Goal: Information Seeking & Learning: Check status

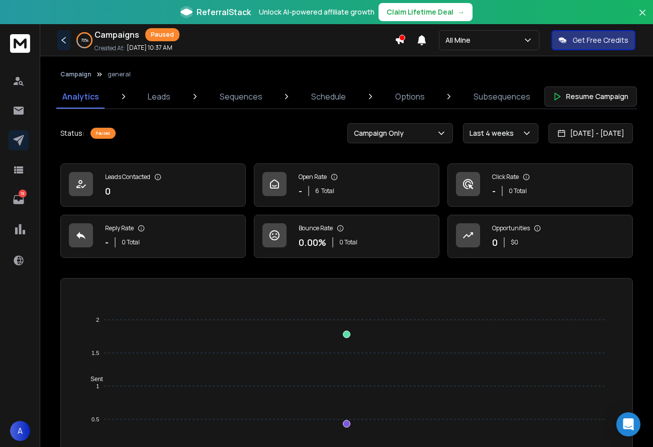
click at [66, 39] on icon at bounding box center [63, 40] width 9 height 9
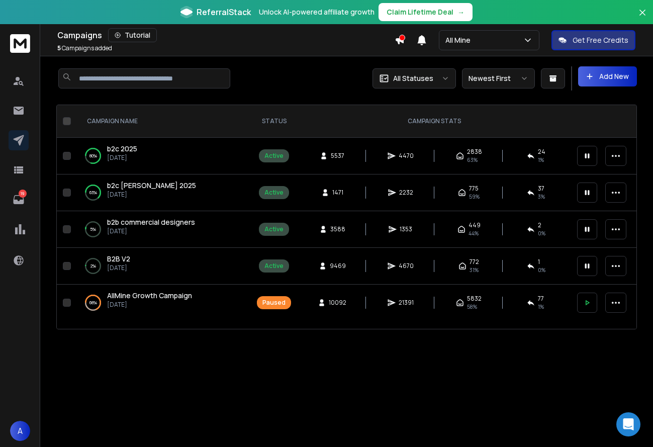
click at [130, 257] on h1 "B2B V2" at bounding box center [118, 259] width 23 height 10
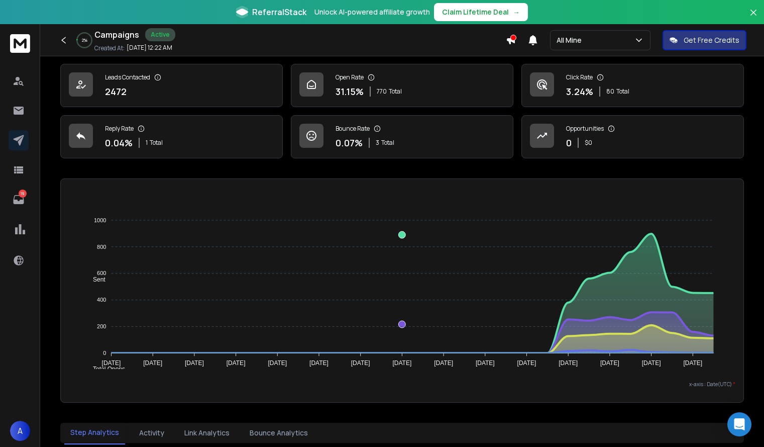
scroll to position [146, 0]
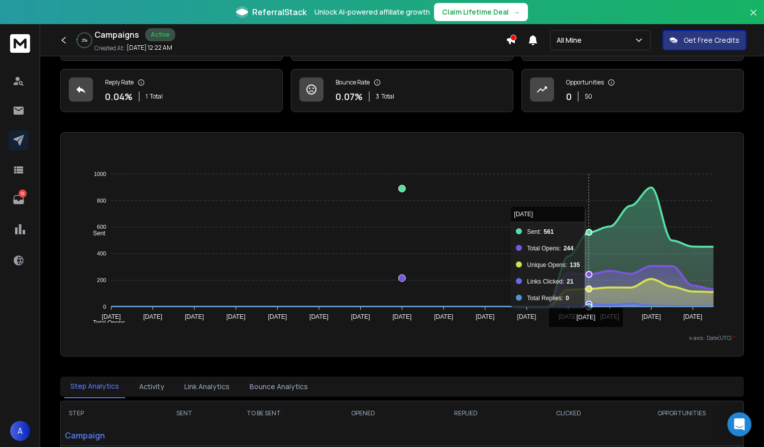
click at [581, 296] on foreignobject "Sent Total Opens Unique Opens Links Clicked Total Replies" at bounding box center [402, 235] width 634 height 176
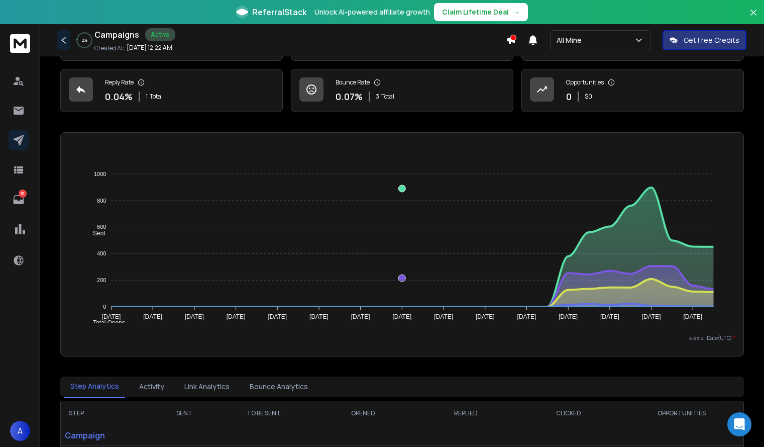
click at [63, 46] on button at bounding box center [63, 40] width 13 height 20
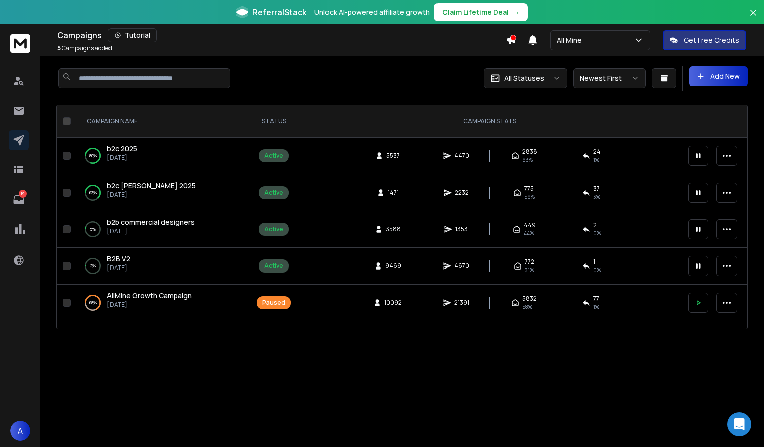
click at [149, 223] on span "b2b commercial designers" at bounding box center [151, 222] width 88 height 10
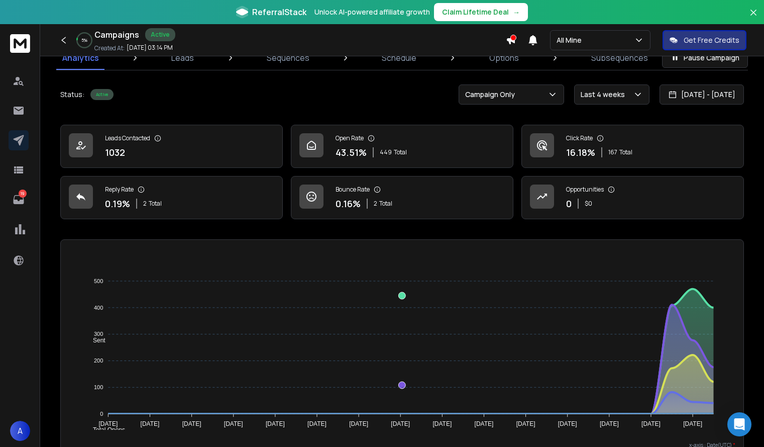
scroll to position [29, 0]
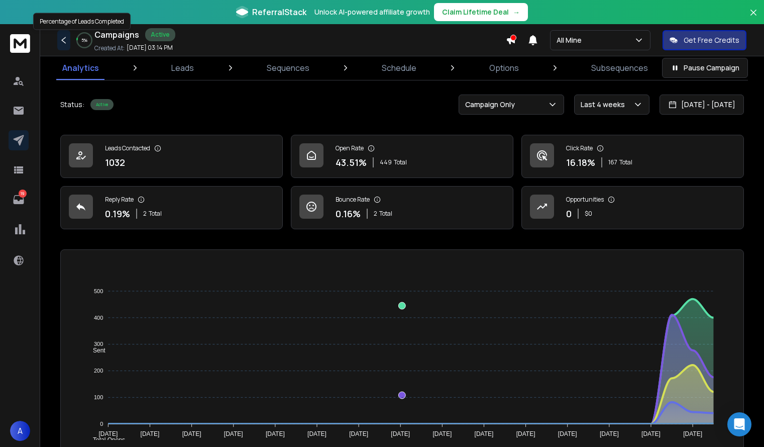
click at [64, 39] on icon at bounding box center [63, 40] width 9 height 9
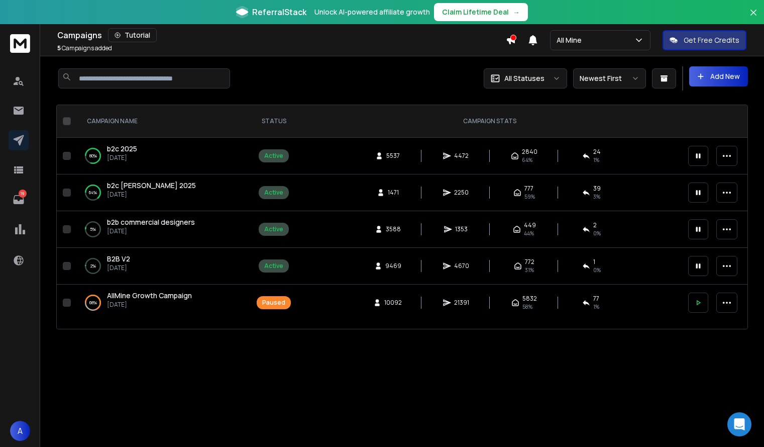
click at [153, 298] on span "AllMine Growth Campaign" at bounding box center [149, 295] width 85 height 10
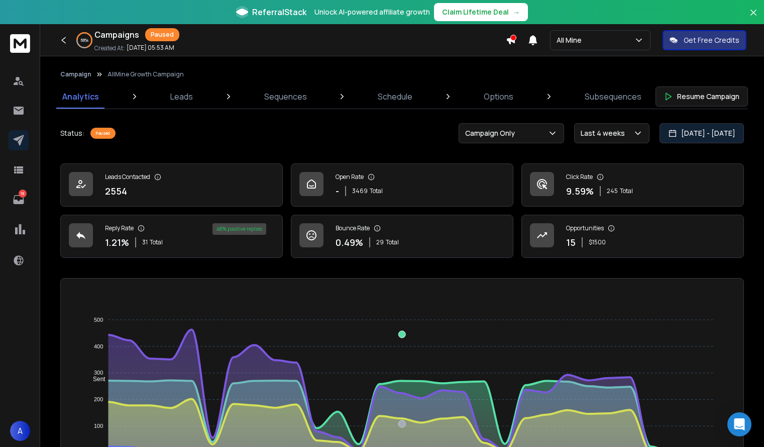
click at [652, 135] on button "[DATE] - [DATE]" at bounding box center [702, 133] width 84 height 20
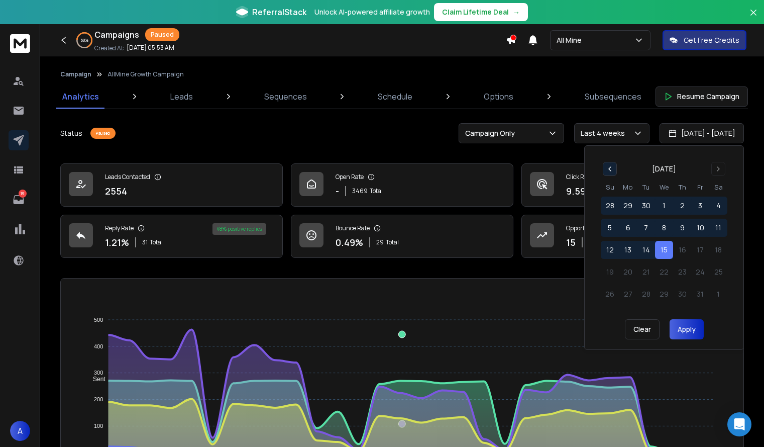
click at [603, 169] on button "Go to previous month" at bounding box center [610, 169] width 14 height 14
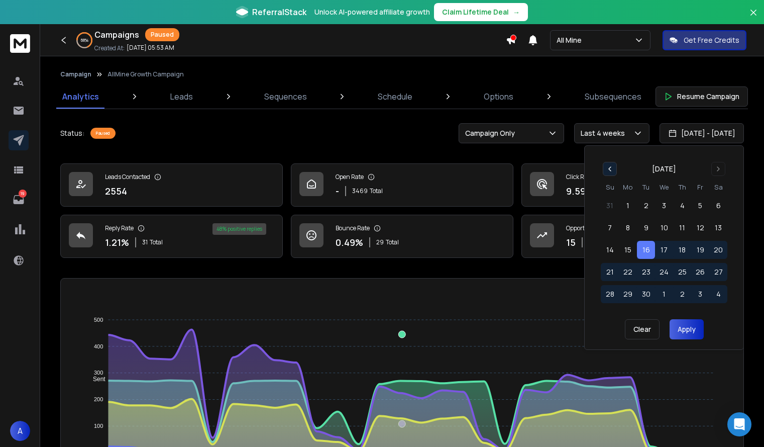
click at [605, 169] on button "Go to previous month" at bounding box center [610, 169] width 14 height 14
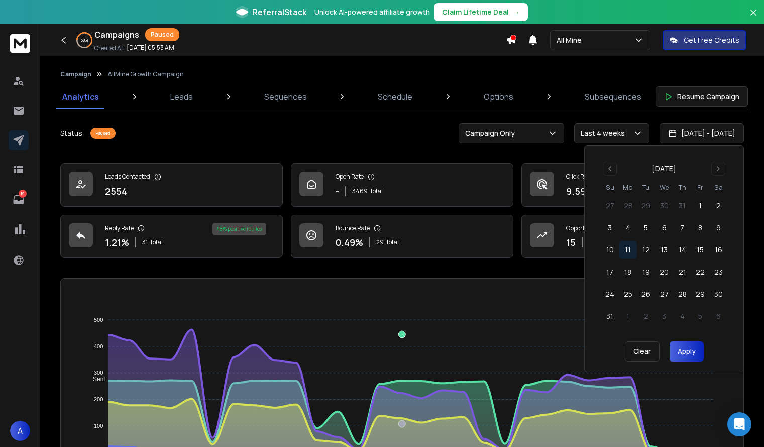
click at [623, 248] on button "11" at bounding box center [628, 250] width 18 height 18
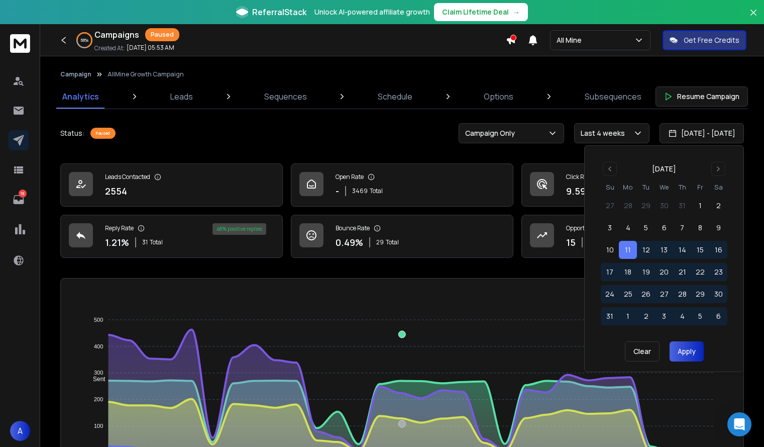
click at [613, 268] on button "17" at bounding box center [610, 272] width 18 height 18
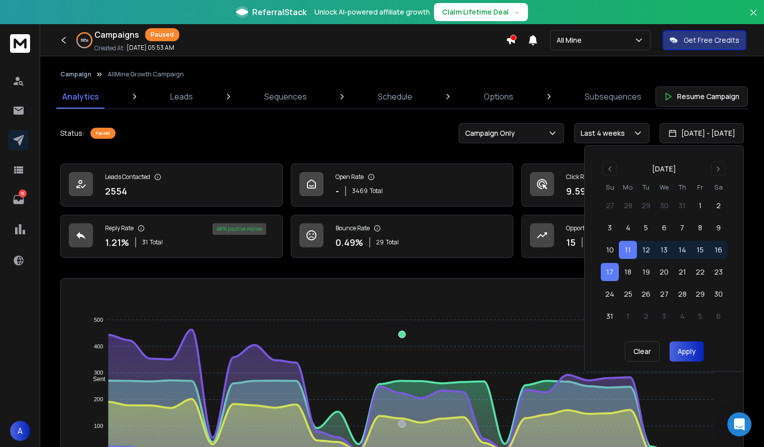
click at [652, 354] on button "Apply" at bounding box center [687, 351] width 34 height 20
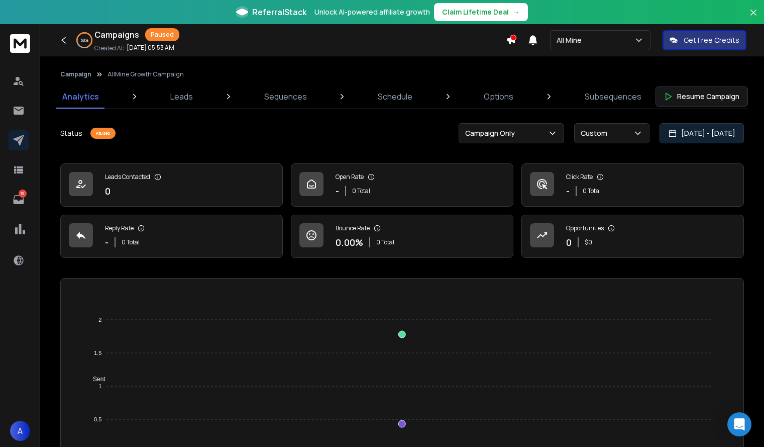
click at [652, 135] on button "[DATE] - [DATE]" at bounding box center [702, 133] width 84 height 20
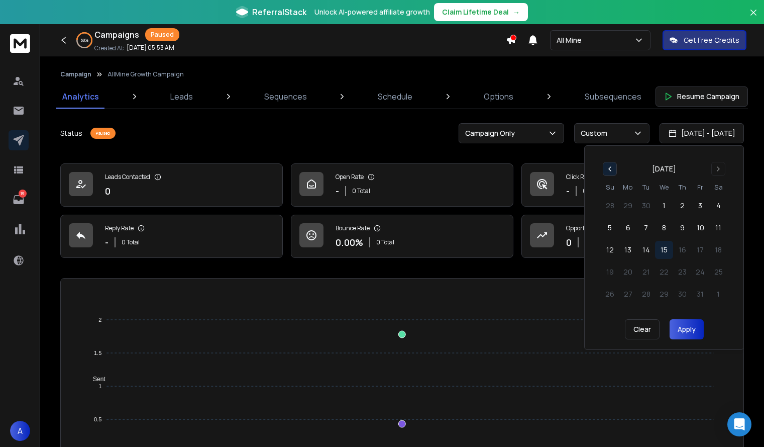
click at [609, 169] on icon "Go to previous month" at bounding box center [610, 169] width 8 height 8
click at [609, 169] on icon "Go to previous month" at bounding box center [610, 169] width 2 height 4
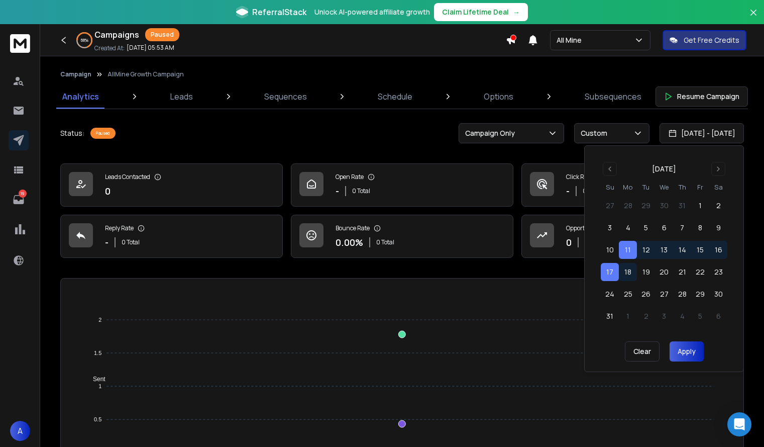
click at [627, 273] on button "18" at bounding box center [628, 272] width 18 height 18
click at [614, 288] on button "24" at bounding box center [610, 294] width 18 height 18
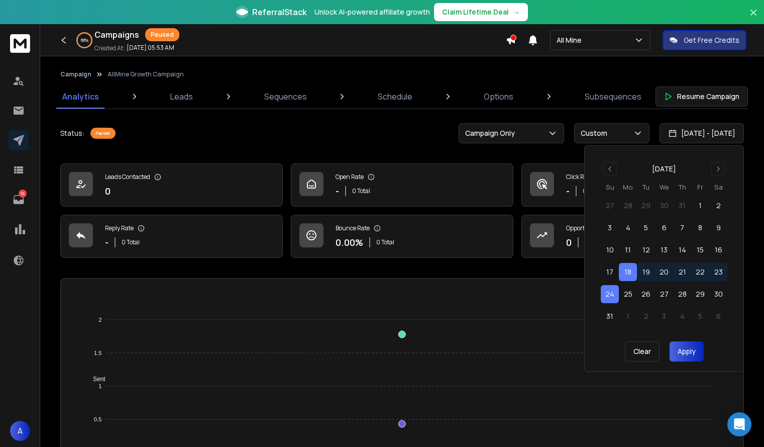
click at [652, 353] on button "Apply" at bounding box center [687, 351] width 34 height 20
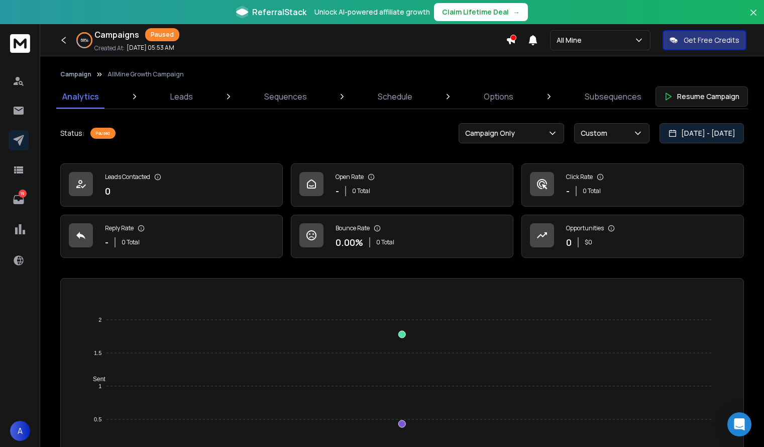
click at [652, 135] on button "[DATE] - [DATE]" at bounding box center [702, 133] width 84 height 20
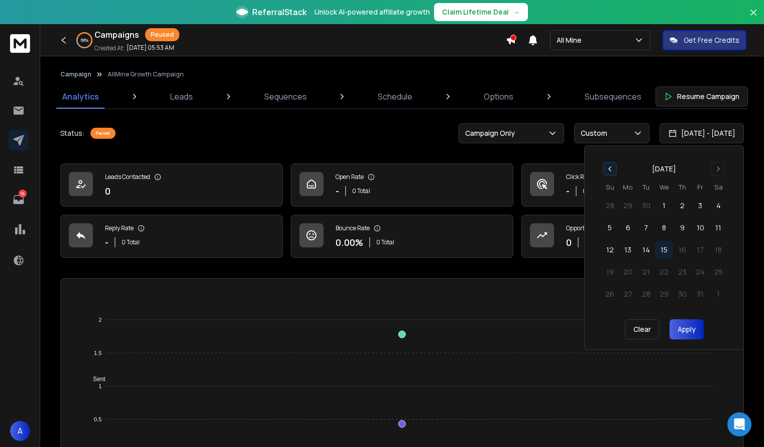
click at [612, 170] on icon "Go to previous month" at bounding box center [610, 169] width 8 height 8
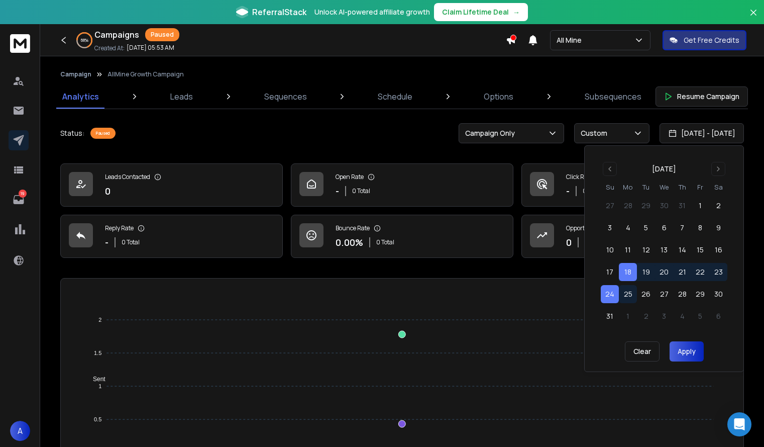
click at [629, 294] on button "25" at bounding box center [628, 294] width 18 height 18
click at [612, 313] on button "31" at bounding box center [610, 316] width 18 height 18
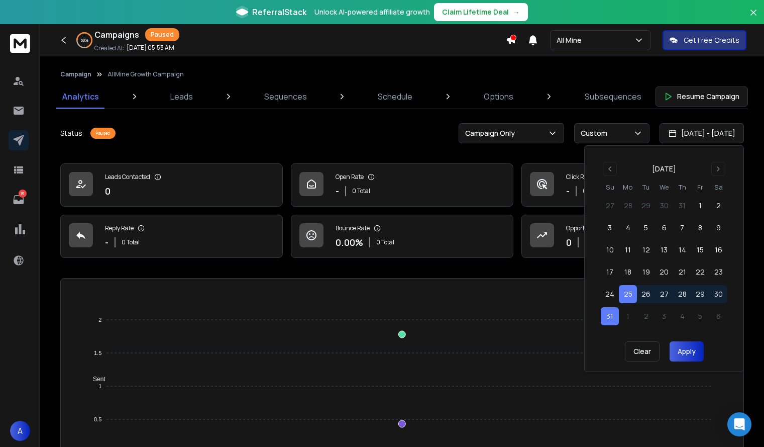
click at [652, 350] on button "Apply" at bounding box center [687, 351] width 34 height 20
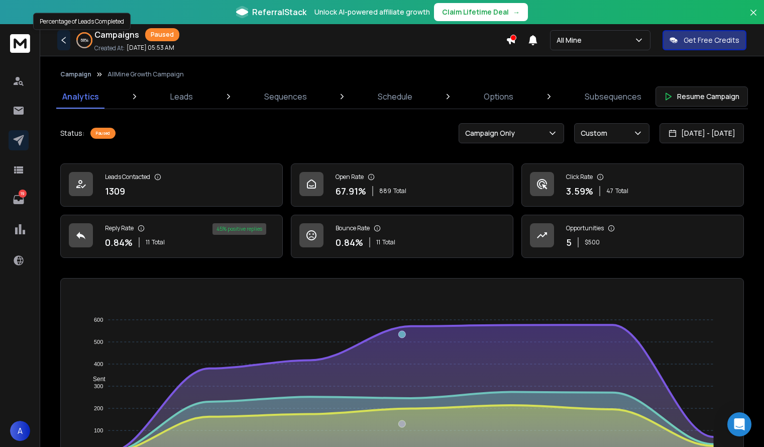
click at [64, 37] on icon at bounding box center [63, 40] width 9 height 9
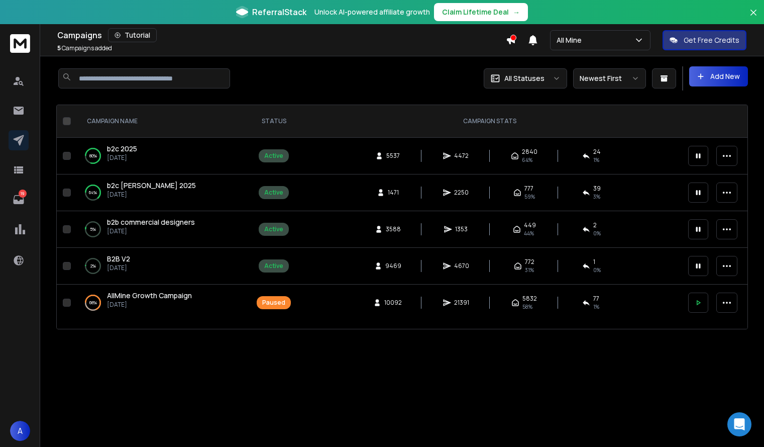
click at [281, 354] on div "Campaigns 5 Campaigns Added All Statuses Newest First Add New CAMPAIGN NAME STA…" at bounding box center [402, 289] width 692 height 447
click at [614, 82] on button "Newest First" at bounding box center [609, 78] width 73 height 20
click at [556, 85] on button "All Statuses" at bounding box center [525, 78] width 83 height 20
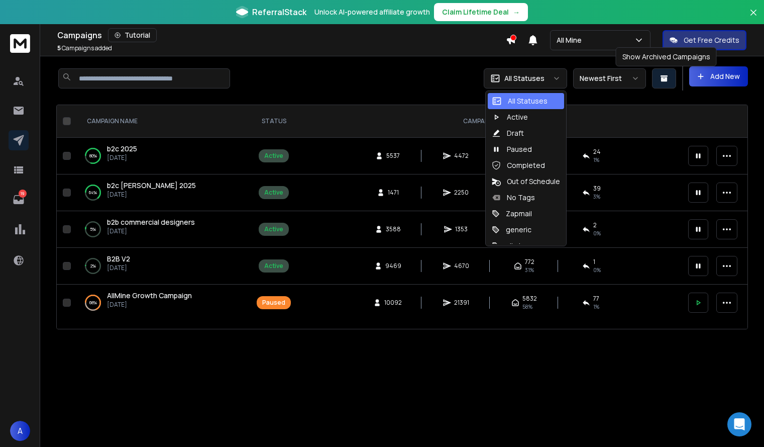
click at [652, 83] on button at bounding box center [664, 78] width 24 height 20
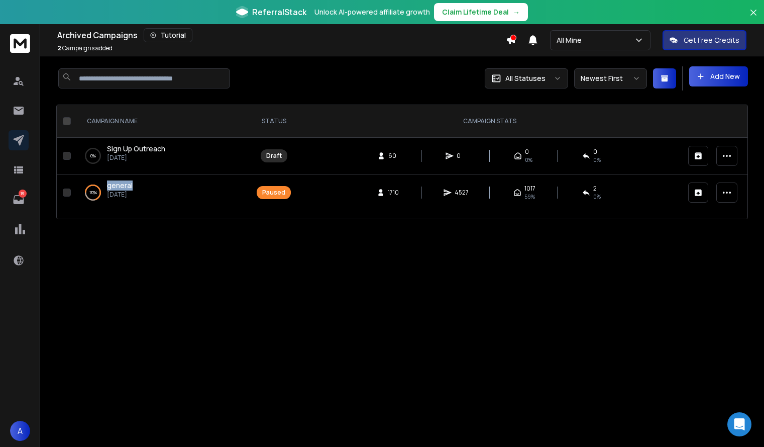
click at [125, 185] on span "general" at bounding box center [120, 185] width 26 height 10
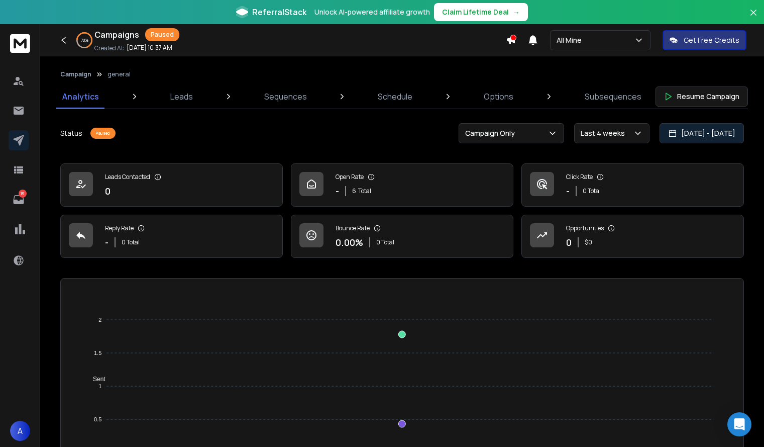
click at [652, 132] on button "[DATE] - [DATE]" at bounding box center [702, 133] width 84 height 20
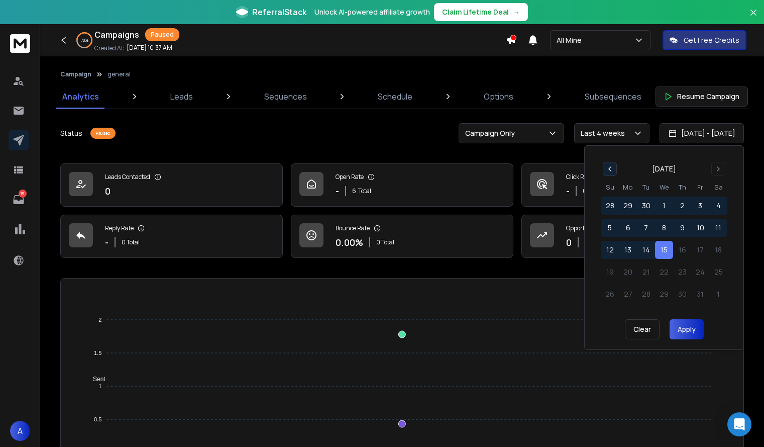
click at [603, 173] on button "Go to previous month" at bounding box center [610, 169] width 14 height 14
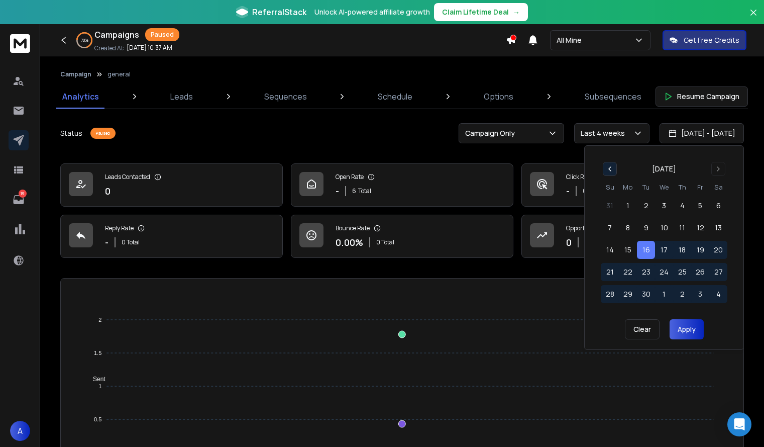
click at [603, 173] on button "Go to previous month" at bounding box center [610, 169] width 14 height 14
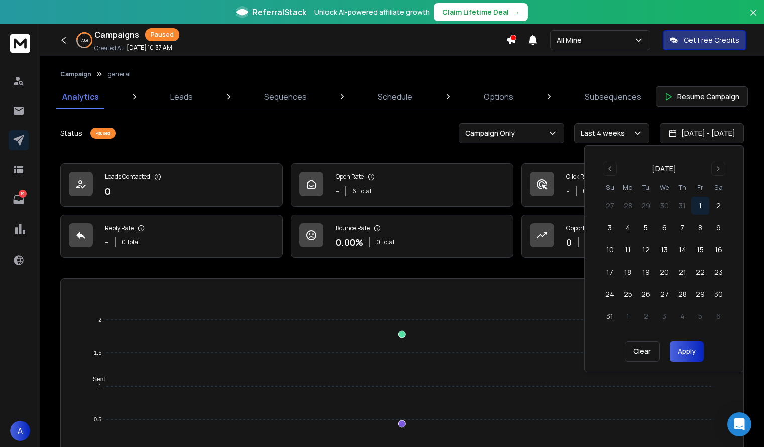
click at [652, 202] on button "1" at bounding box center [700, 205] width 18 height 18
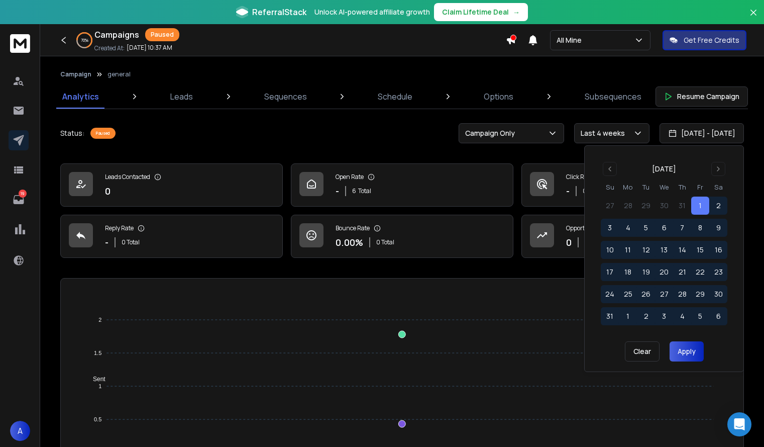
click at [610, 318] on button "31" at bounding box center [610, 316] width 18 height 18
click at [652, 349] on button "Apply" at bounding box center [687, 351] width 34 height 20
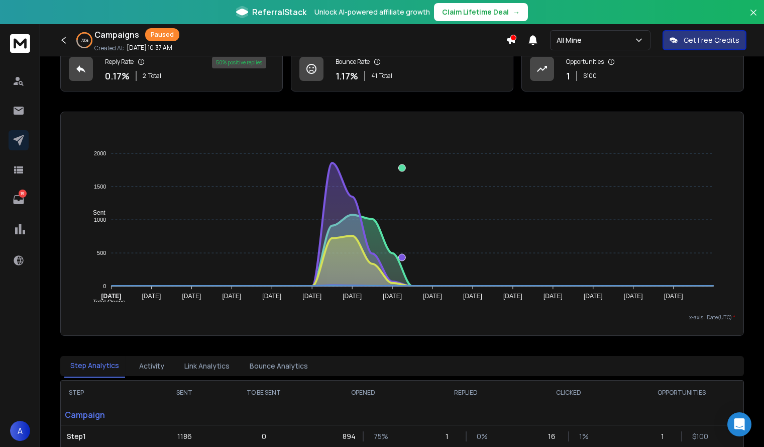
scroll to position [166, 0]
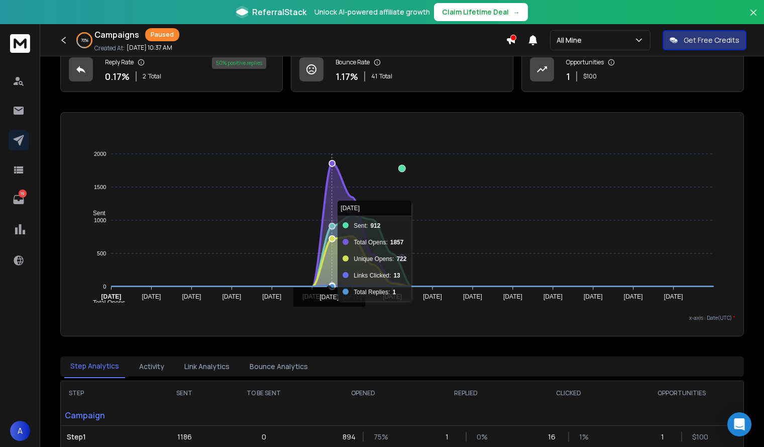
click at [334, 230] on foreignobject "Sent Total Opens Unique Opens Links Clicked Total Replies" at bounding box center [402, 215] width 634 height 176
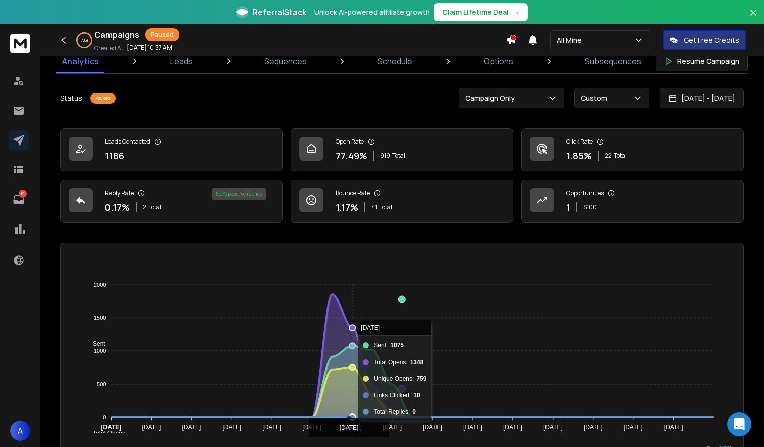
scroll to position [34, 0]
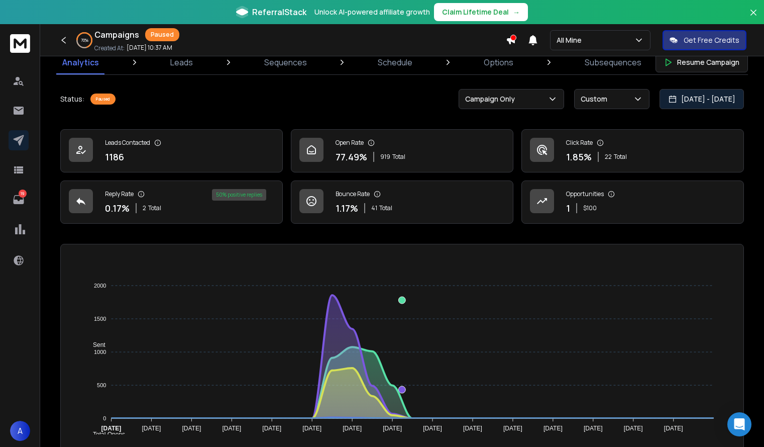
click at [652, 97] on button "[DATE] - [DATE]" at bounding box center [702, 99] width 84 height 20
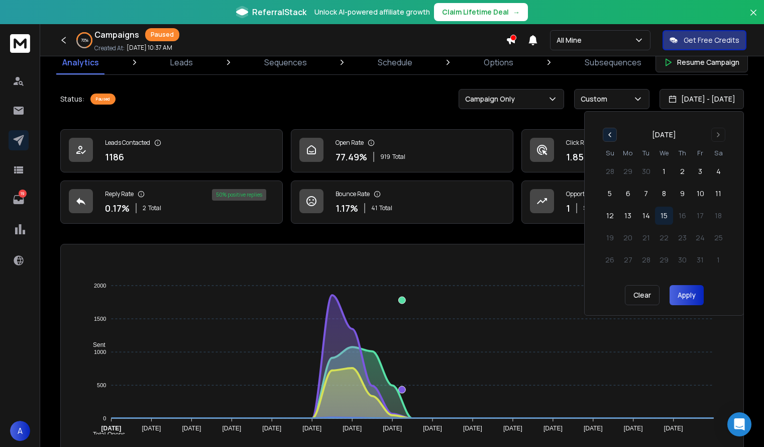
click at [611, 137] on icon "Go to previous month" at bounding box center [610, 135] width 8 height 8
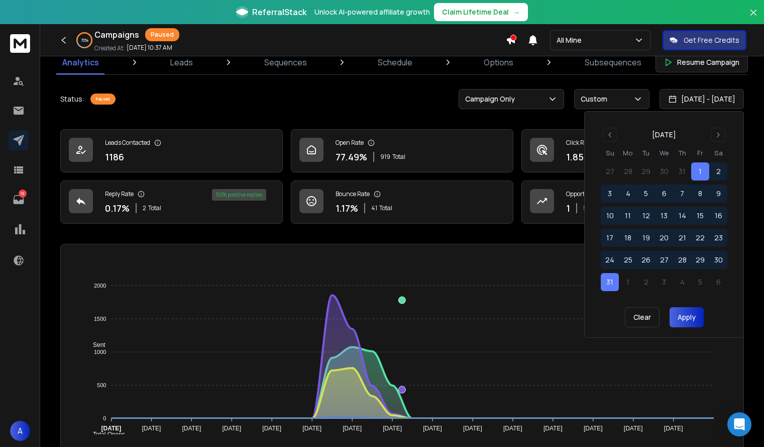
click at [627, 217] on button "11" at bounding box center [628, 215] width 18 height 18
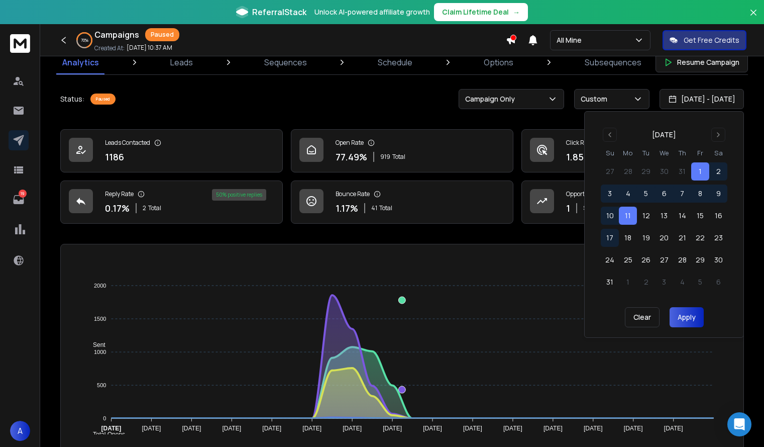
click at [615, 237] on button "17" at bounding box center [610, 238] width 18 height 18
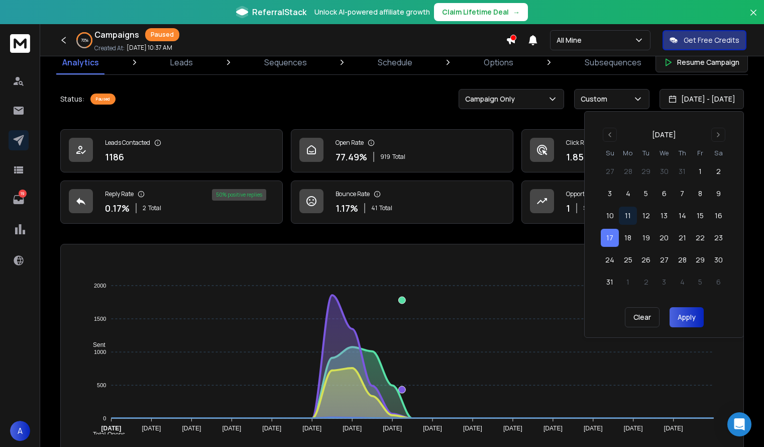
click at [630, 214] on button "11" at bounding box center [628, 215] width 18 height 18
click at [613, 236] on button "17" at bounding box center [610, 238] width 18 height 18
click at [652, 323] on button "Apply" at bounding box center [687, 317] width 34 height 20
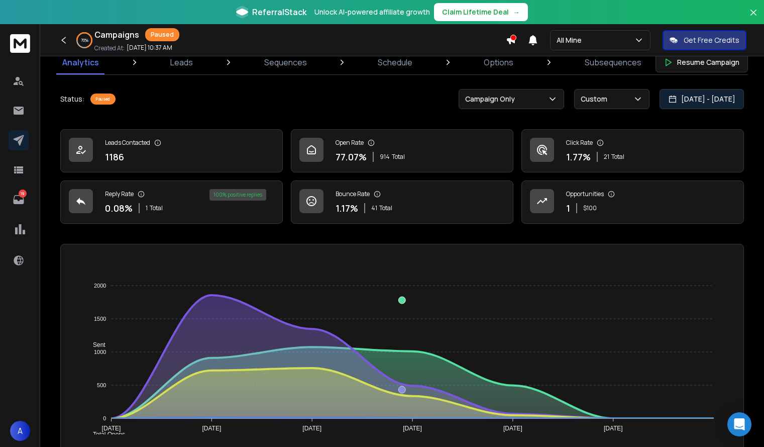
click at [652, 96] on button "[DATE] - [DATE]" at bounding box center [702, 99] width 84 height 20
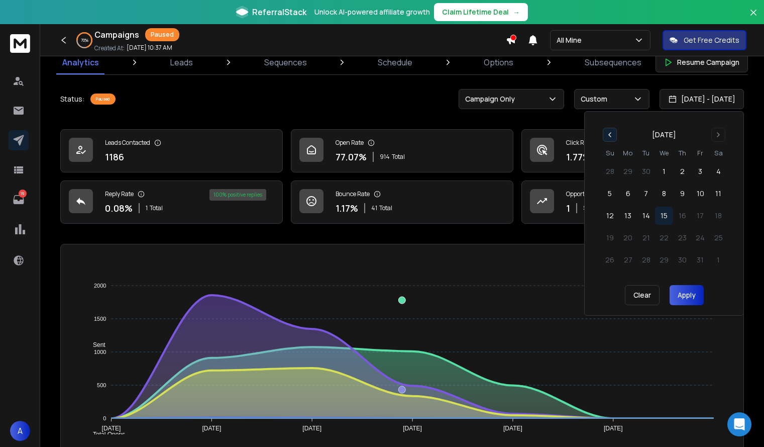
click at [615, 138] on button "Go to previous month" at bounding box center [610, 135] width 14 height 14
click at [613, 137] on icon "Go to previous month" at bounding box center [610, 135] width 8 height 8
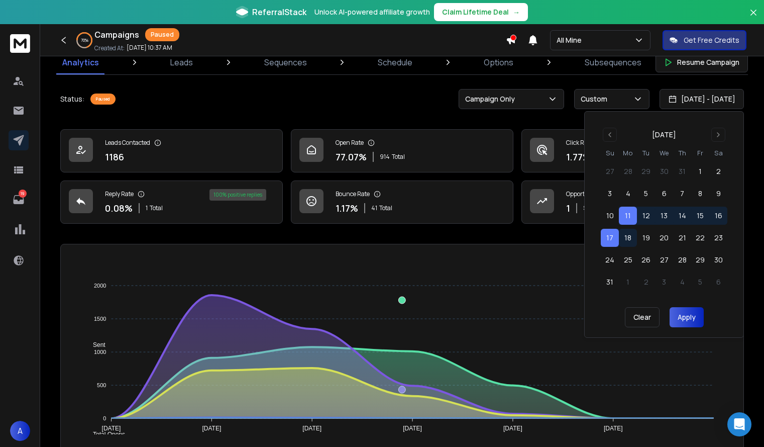
click at [631, 232] on button "18" at bounding box center [628, 238] width 18 height 18
click at [631, 234] on button "18" at bounding box center [628, 238] width 18 height 18
click at [610, 257] on button "24" at bounding box center [610, 260] width 18 height 18
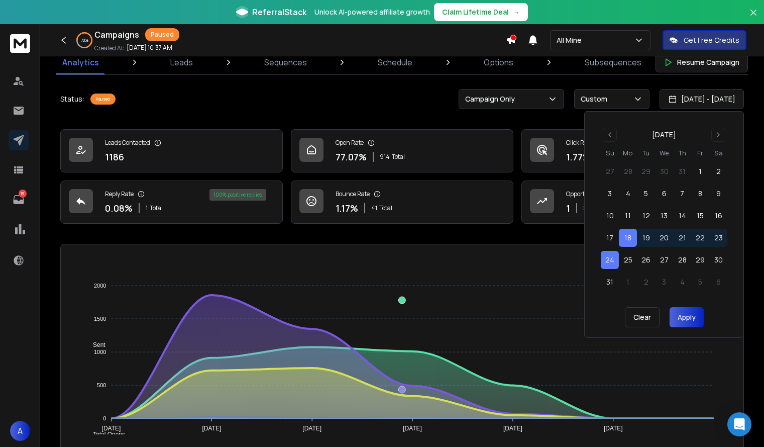
click at [652, 316] on button "Apply" at bounding box center [687, 317] width 34 height 20
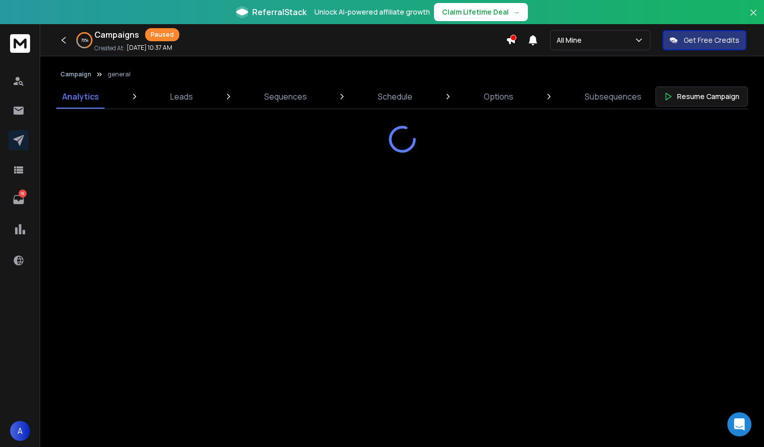
scroll to position [34, 0]
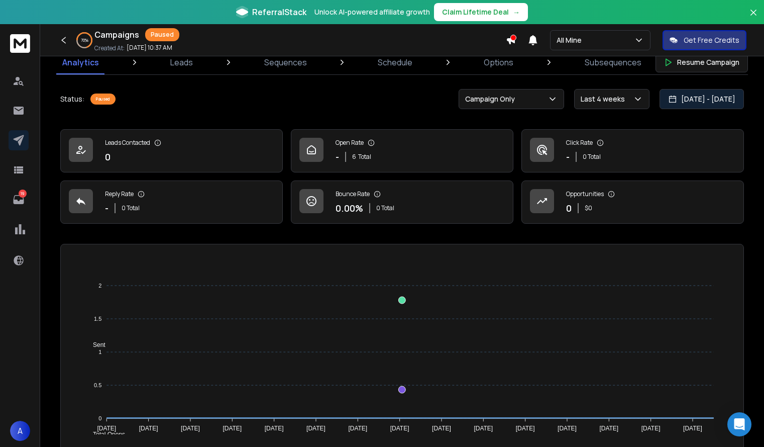
click at [652, 101] on button "[DATE] - [DATE]" at bounding box center [702, 99] width 84 height 20
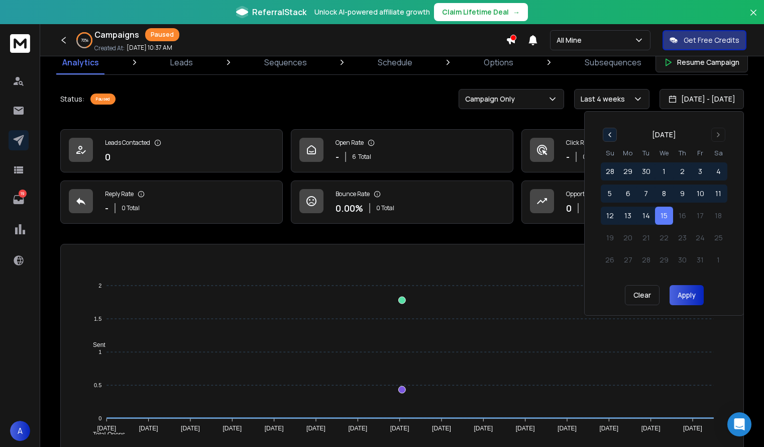
click at [612, 135] on icon "Go to previous month" at bounding box center [610, 135] width 8 height 8
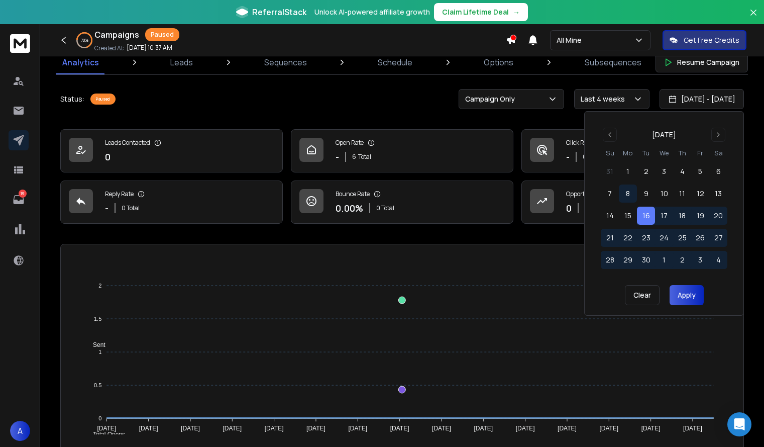
click at [629, 193] on button "8" at bounding box center [628, 193] width 18 height 18
click at [614, 209] on button "14" at bounding box center [610, 215] width 18 height 18
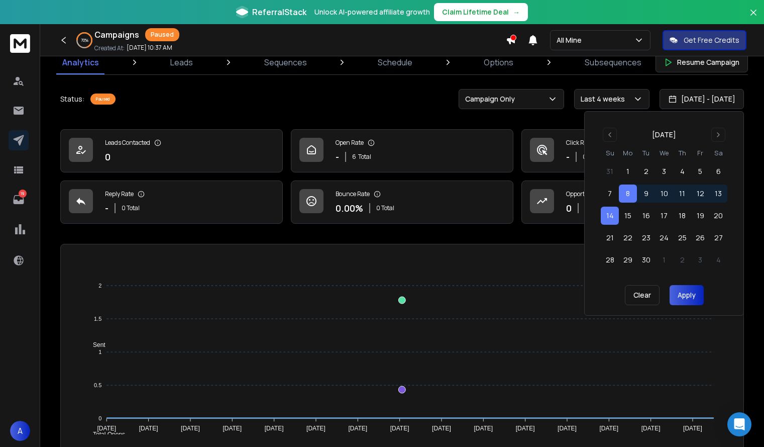
click at [652, 297] on button "Apply" at bounding box center [687, 295] width 34 height 20
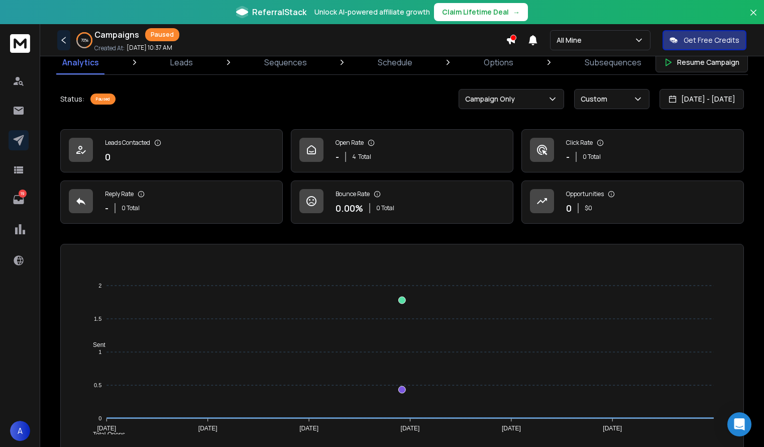
click at [64, 39] on icon at bounding box center [63, 40] width 9 height 9
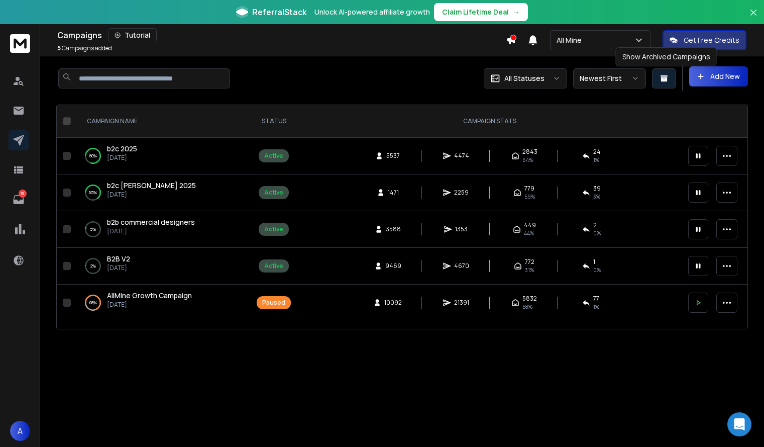
click at [652, 77] on button at bounding box center [664, 78] width 24 height 20
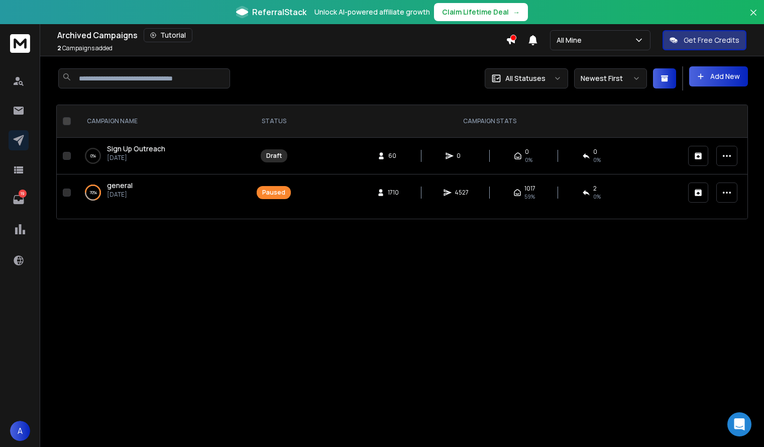
click at [171, 196] on div "70 % general [DATE]" at bounding box center [163, 192] width 156 height 24
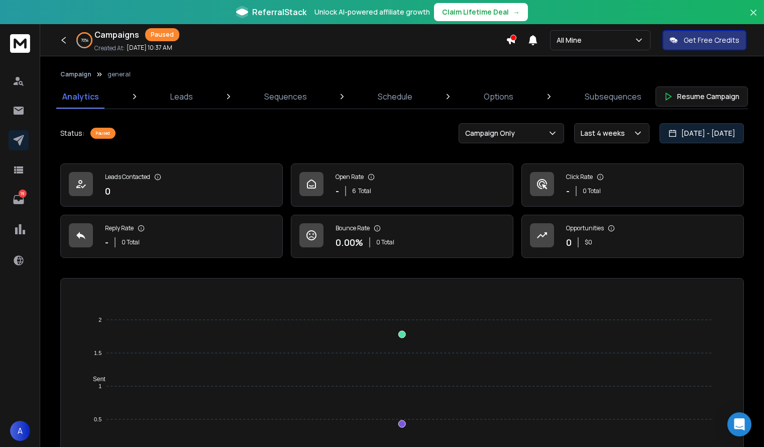
click at [652, 140] on button "[DATE] - [DATE]" at bounding box center [702, 133] width 84 height 20
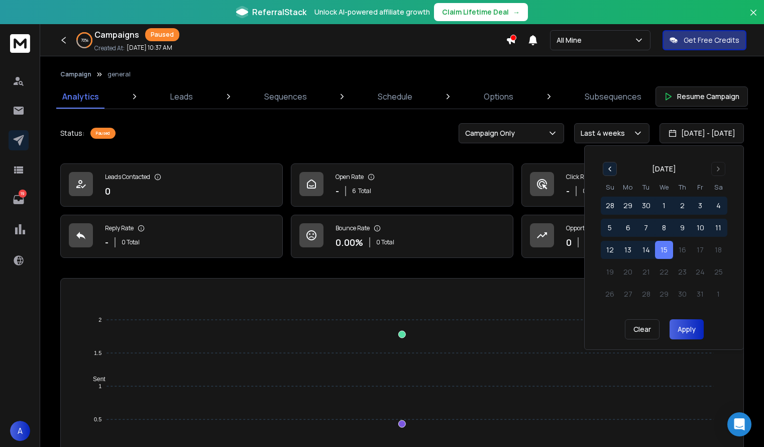
click at [603, 169] on button "Go to previous month" at bounding box center [610, 169] width 14 height 14
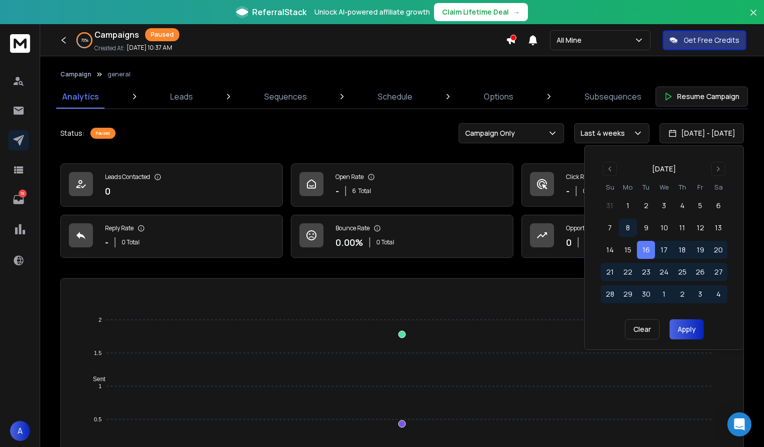
click at [623, 225] on button "8" at bounding box center [628, 228] width 18 height 18
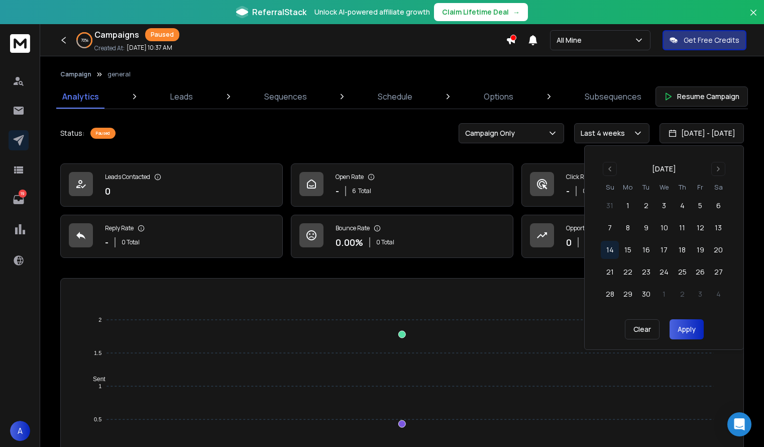
click at [614, 249] on button "14" at bounding box center [610, 250] width 18 height 18
click at [610, 224] on button "7" at bounding box center [610, 228] width 18 height 18
click at [652, 321] on button "Apply" at bounding box center [687, 329] width 34 height 20
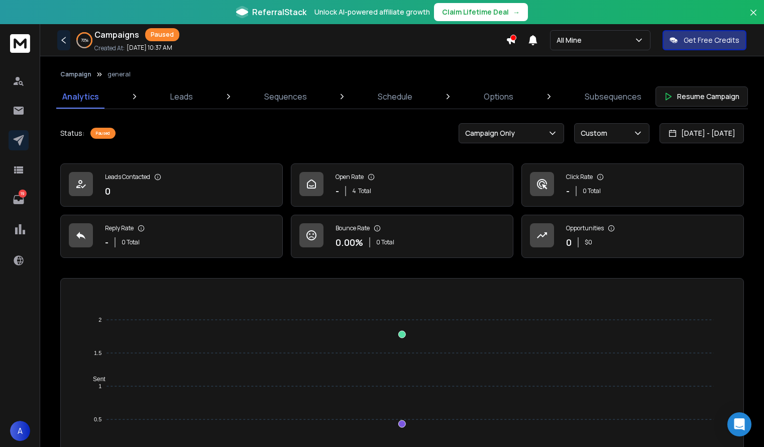
click at [62, 37] on icon at bounding box center [63, 40] width 9 height 9
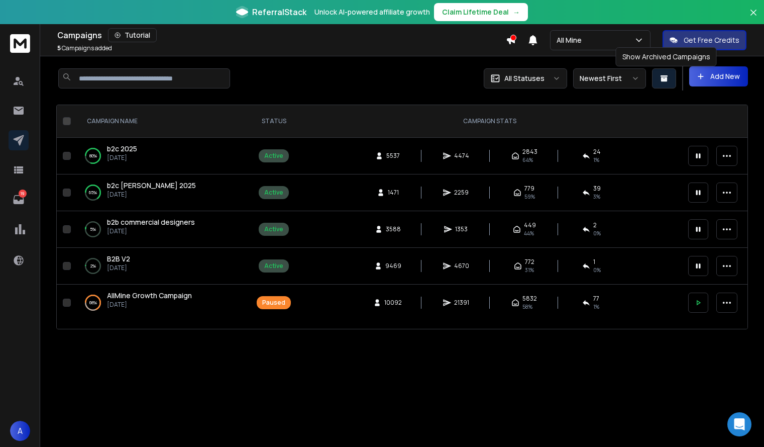
click at [652, 80] on button at bounding box center [664, 78] width 24 height 20
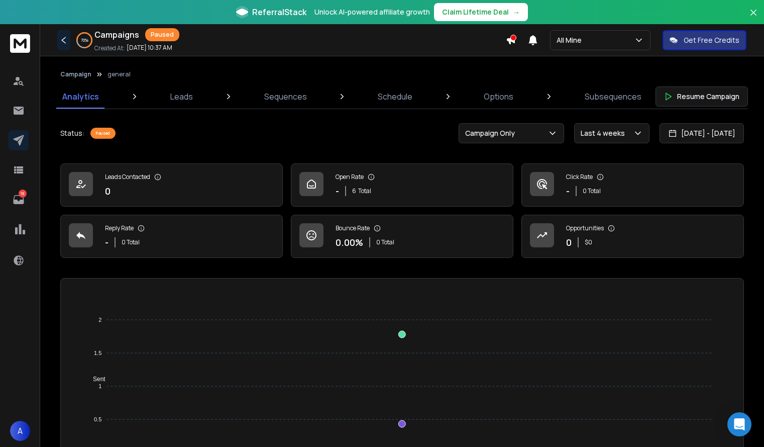
click at [63, 39] on icon at bounding box center [63, 40] width 9 height 9
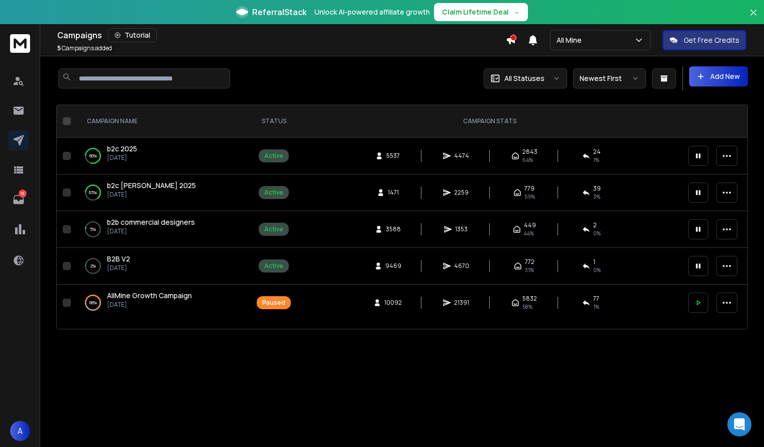
click at [155, 299] on span "AllMine Growth Campaign" at bounding box center [149, 295] width 85 height 10
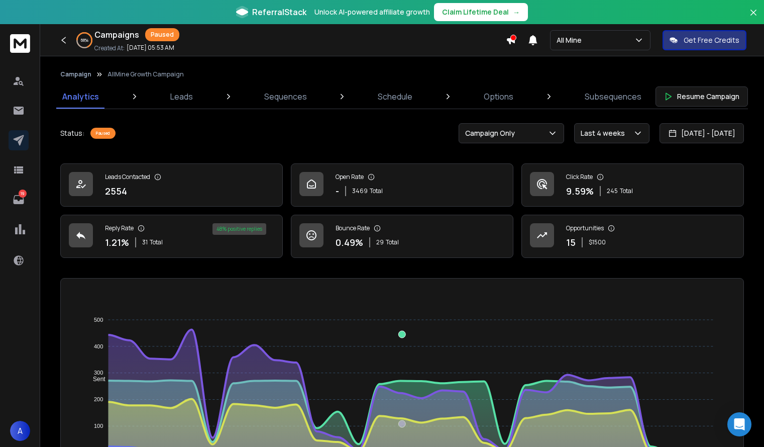
click at [652, 140] on button "[DATE] - [DATE]" at bounding box center [702, 133] width 84 height 20
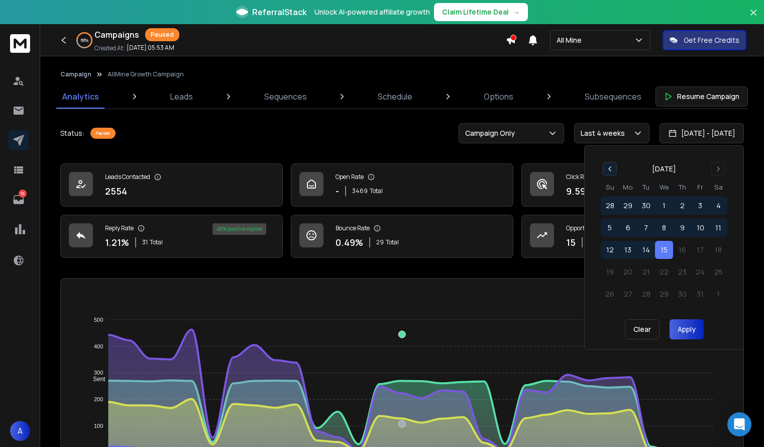
click at [609, 172] on icon "Go to previous month" at bounding box center [610, 169] width 8 height 8
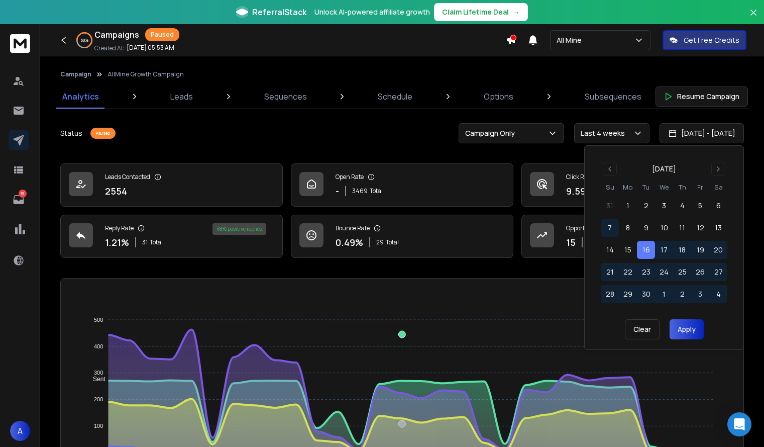
click at [612, 226] on button "7" at bounding box center [610, 228] width 18 height 18
click at [612, 247] on button "14" at bounding box center [610, 250] width 18 height 18
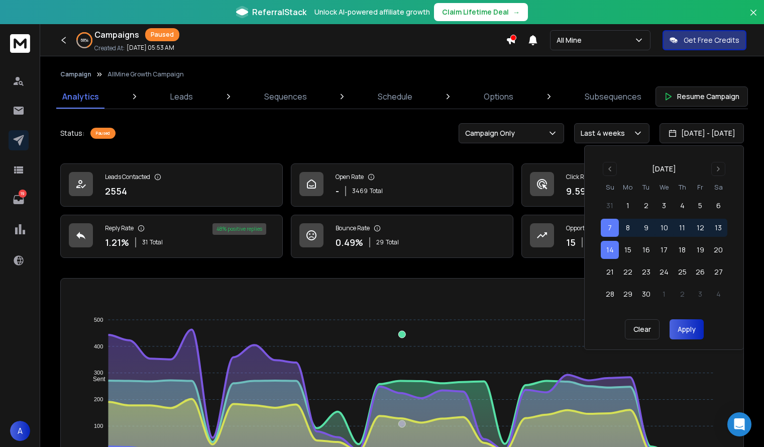
click at [652, 328] on button "Apply" at bounding box center [687, 329] width 34 height 20
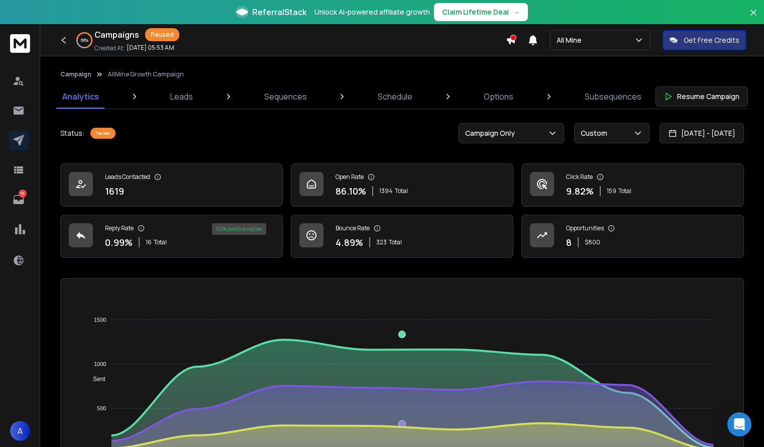
click at [317, 100] on div "Analytics Leads Sequences Schedule Options Subsequences" at bounding box center [351, 96] width 591 height 24
click at [303, 96] on p "Sequences" at bounding box center [285, 96] width 43 height 12
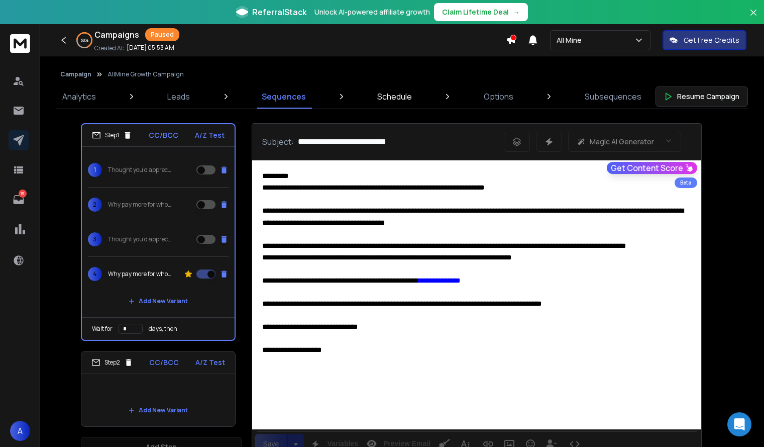
click at [399, 90] on p "Schedule" at bounding box center [394, 96] width 35 height 12
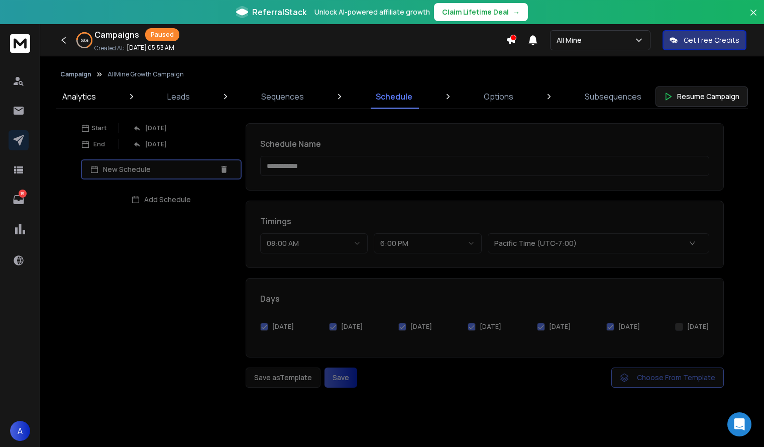
click at [80, 93] on p "Analytics" at bounding box center [79, 96] width 34 height 12
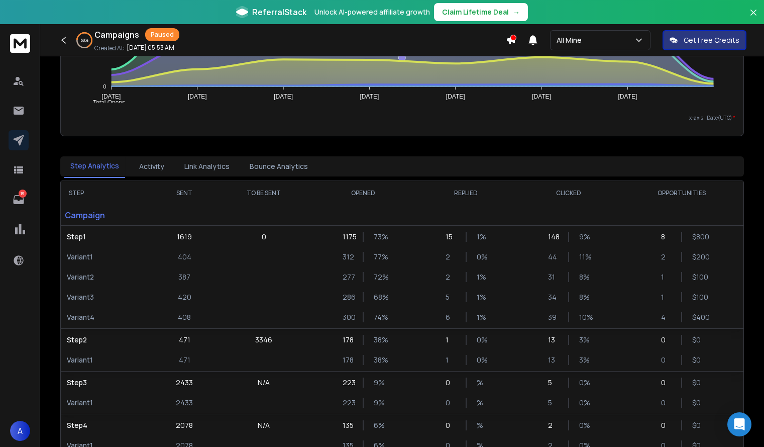
scroll to position [394, 0]
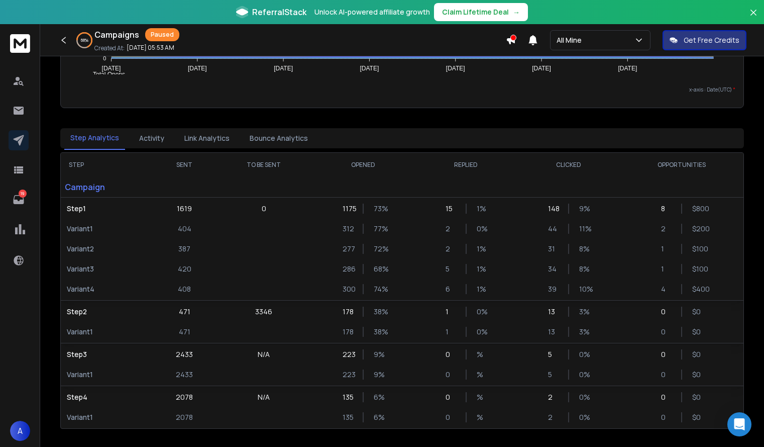
click at [155, 135] on button "Activity" at bounding box center [151, 138] width 37 height 22
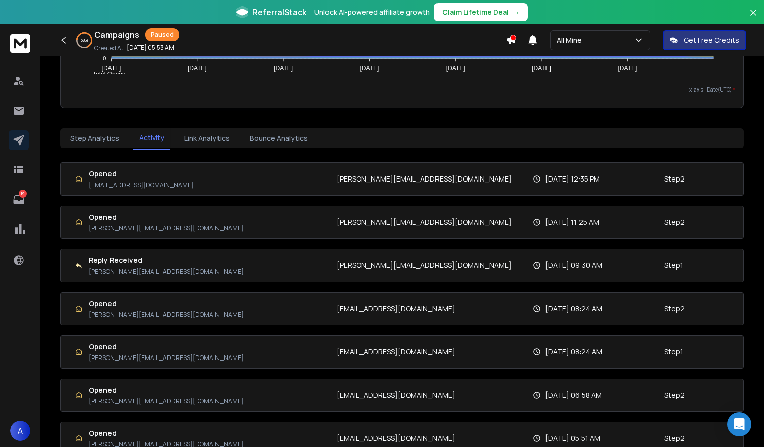
click at [205, 140] on button "Link Analytics" at bounding box center [206, 138] width 57 height 22
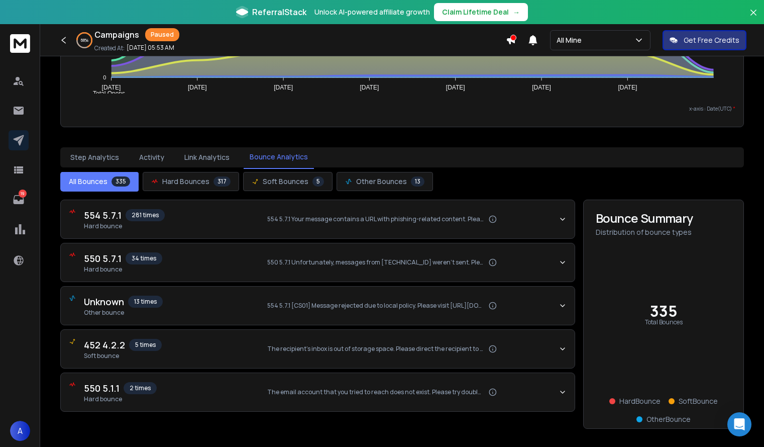
click at [253, 140] on div "Leads Contacted 1619 Open Rate 86.10 % 1394 Total Click Rate 9.82 % 159 Total R…" at bounding box center [402, 110] width 684 height 644
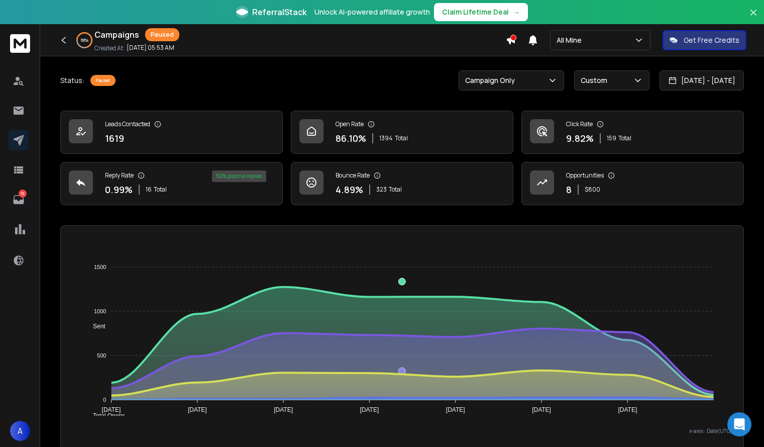
scroll to position [0, 0]
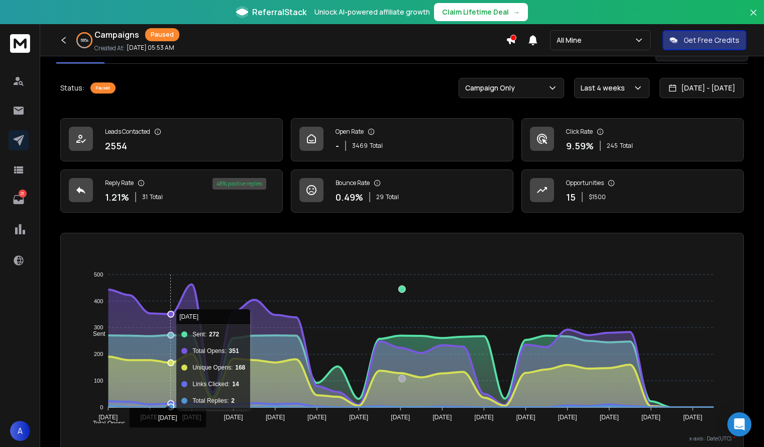
scroll to position [20, 0]
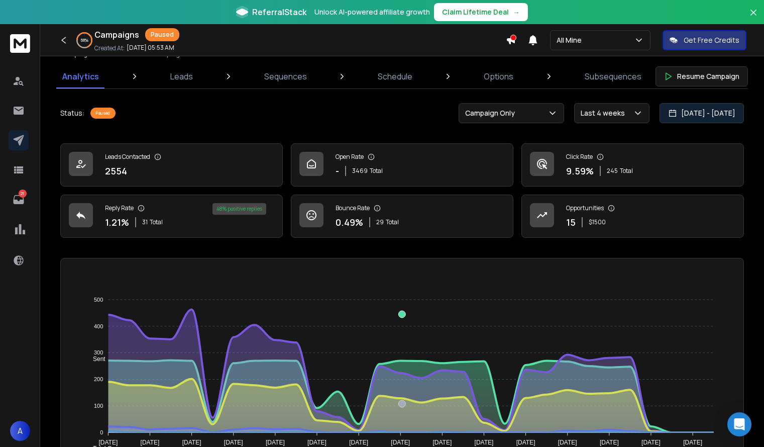
click at [663, 114] on button "[DATE] - [DATE]" at bounding box center [702, 113] width 84 height 20
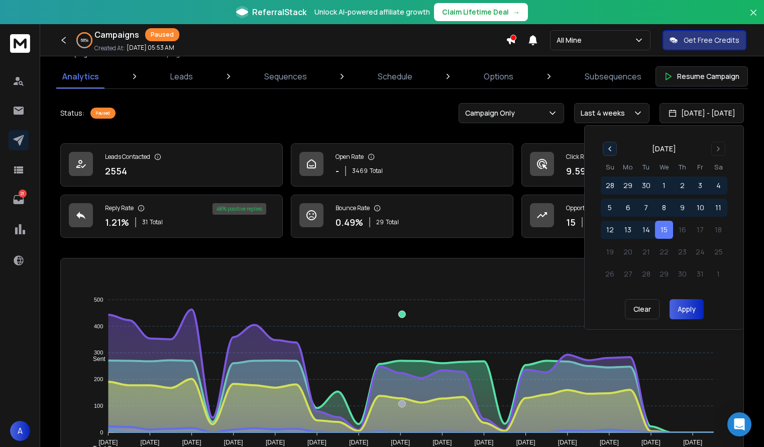
click at [607, 145] on icon "Go to previous month" at bounding box center [610, 149] width 8 height 8
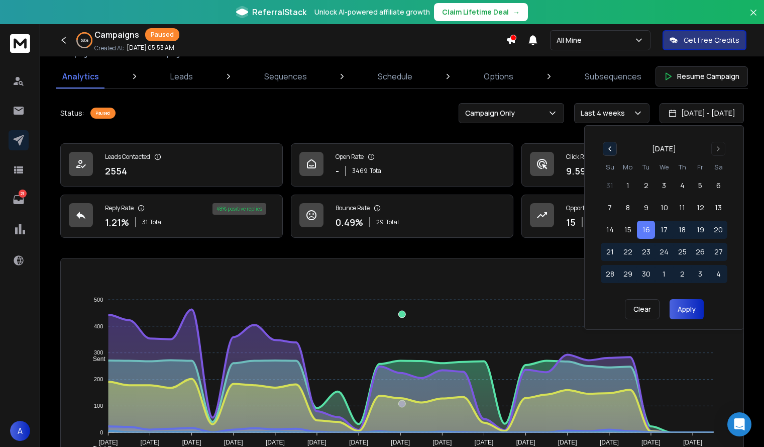
click at [607, 145] on icon "Go to previous month" at bounding box center [610, 149] width 8 height 8
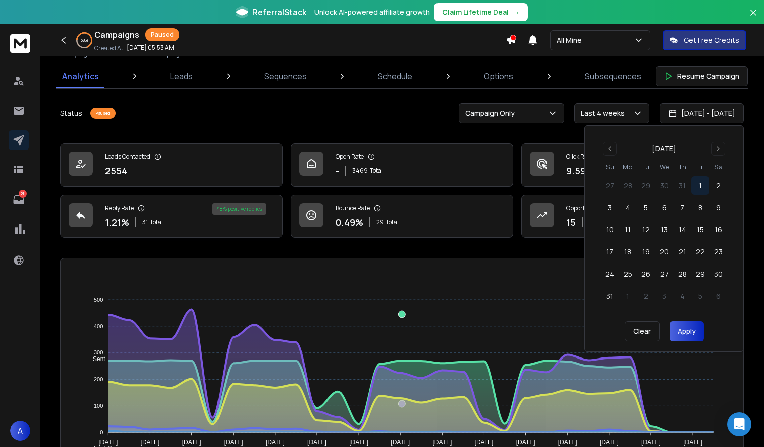
click at [698, 184] on button "1" at bounding box center [700, 185] width 18 height 18
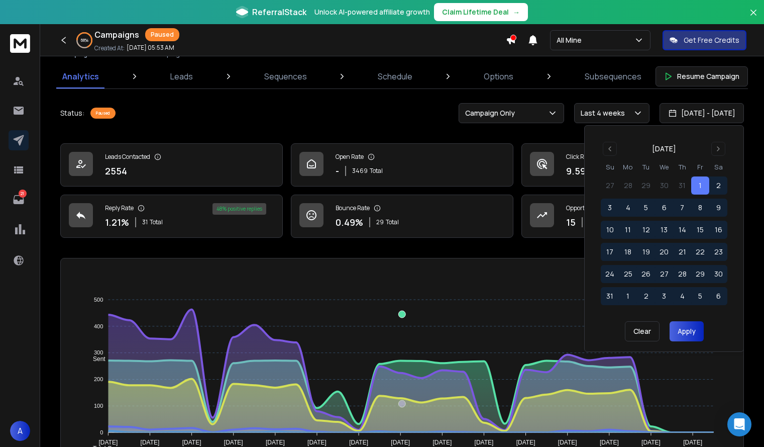
click at [687, 341] on button "Apply" at bounding box center [687, 331] width 34 height 20
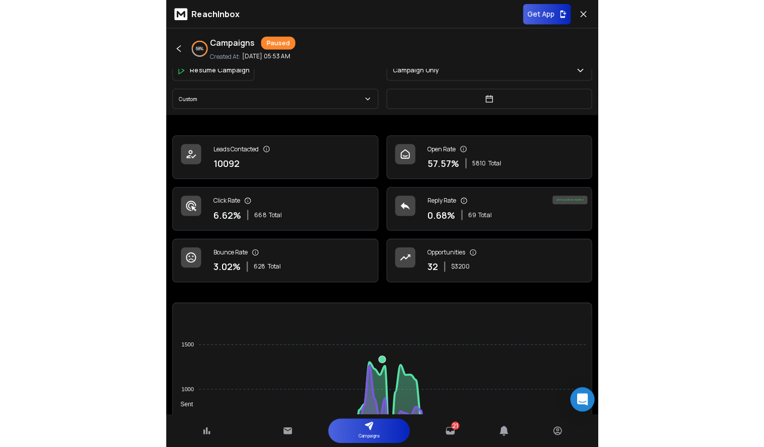
scroll to position [0, 0]
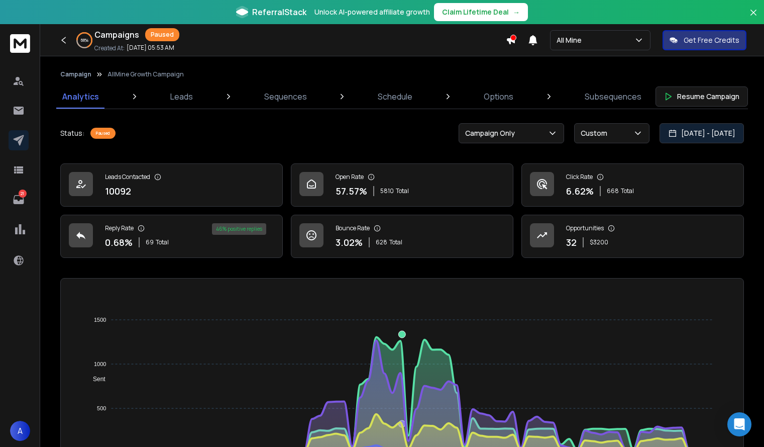
click at [661, 134] on button "01 Aug 2025 - 15 Oct 2025" at bounding box center [702, 133] width 84 height 20
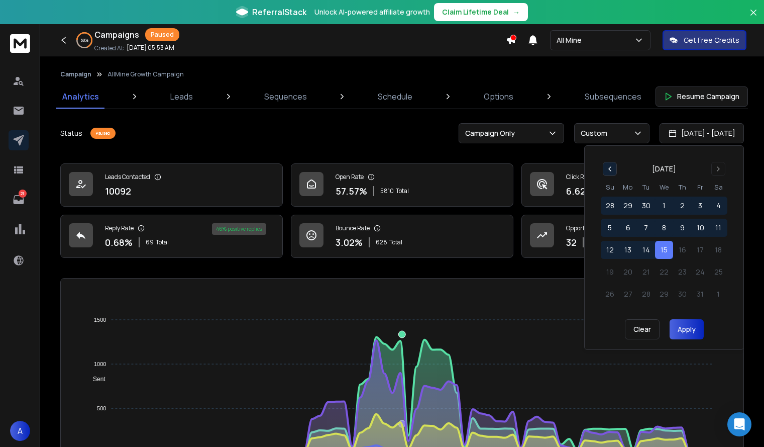
click at [612, 167] on icon "Go to previous month" at bounding box center [610, 169] width 8 height 8
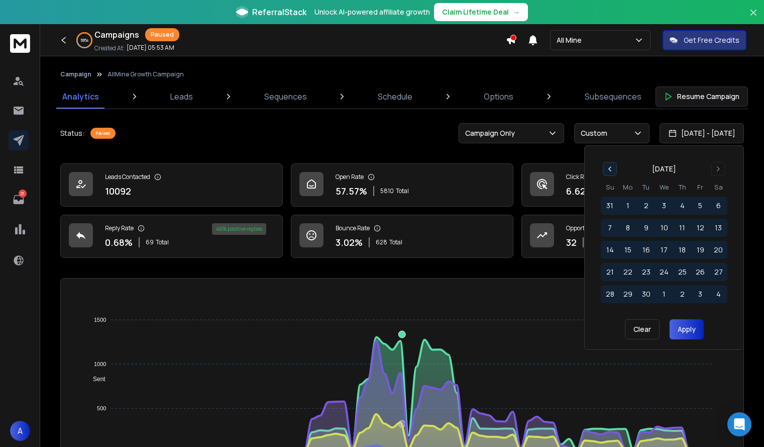
click at [612, 167] on icon "Go to previous month" at bounding box center [610, 169] width 8 height 8
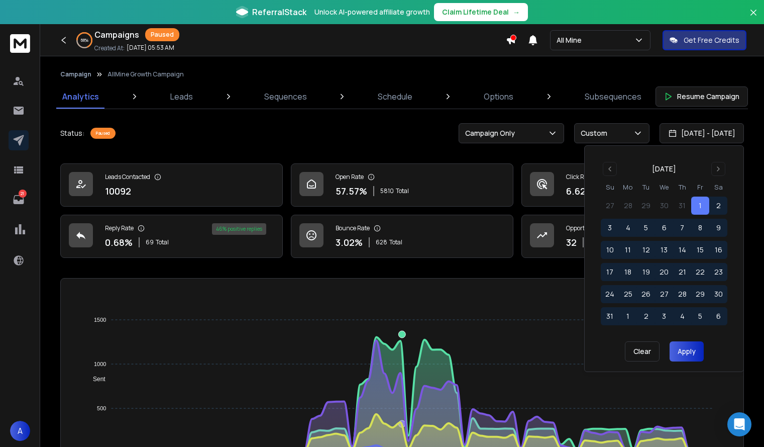
click at [626, 274] on button "18" at bounding box center [628, 272] width 18 height 18
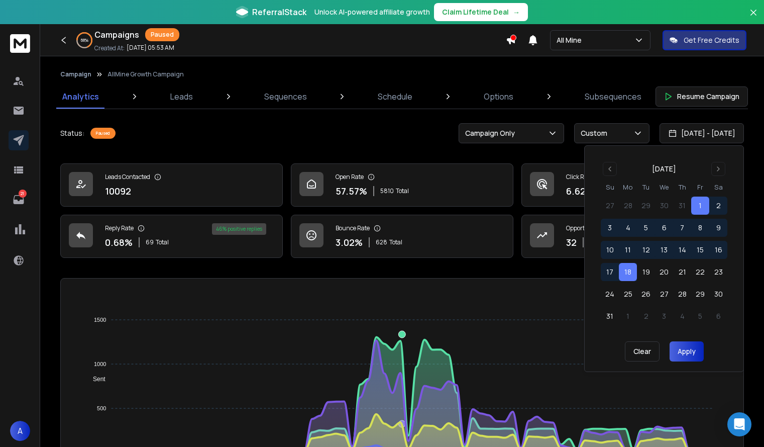
click at [626, 274] on button "18" at bounding box center [628, 272] width 18 height 18
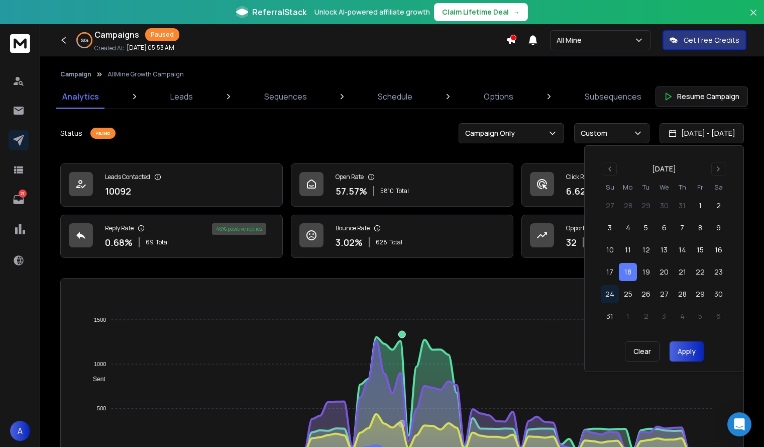
click at [610, 291] on button "24" at bounding box center [610, 294] width 18 height 18
click at [694, 353] on button "Apply" at bounding box center [687, 351] width 34 height 20
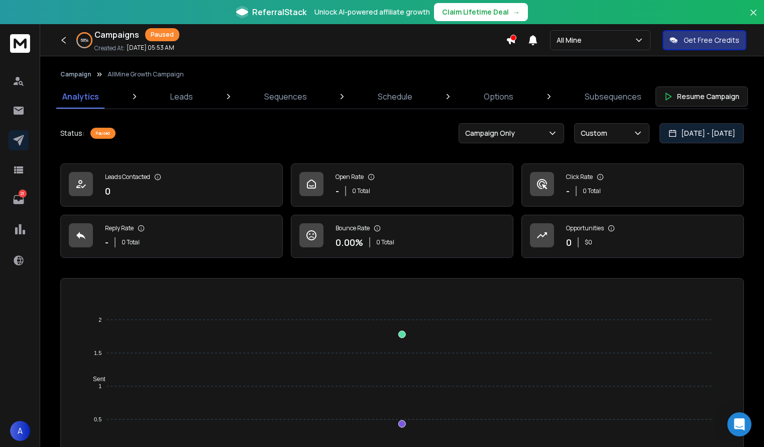
click at [663, 137] on button "[DATE] - [DATE]" at bounding box center [702, 133] width 84 height 20
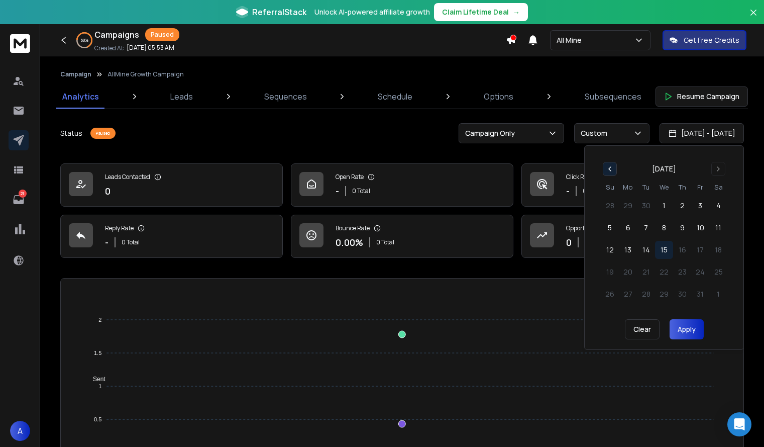
click at [607, 173] on button "Go to previous month" at bounding box center [610, 169] width 14 height 14
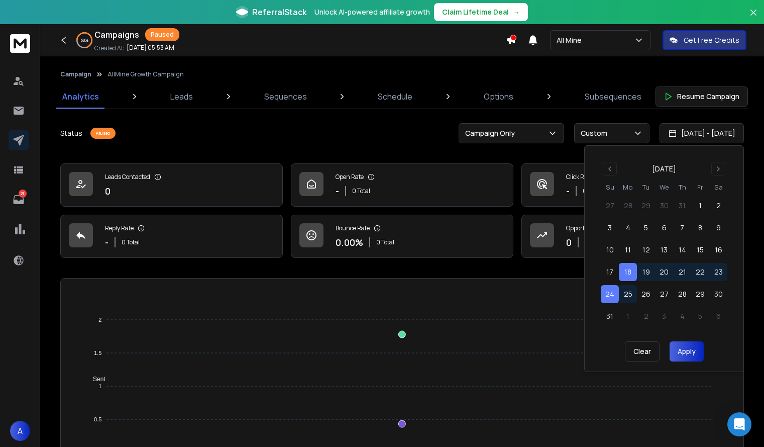
click at [626, 296] on button "25" at bounding box center [628, 294] width 18 height 18
click at [611, 315] on button "31" at bounding box center [610, 316] width 18 height 18
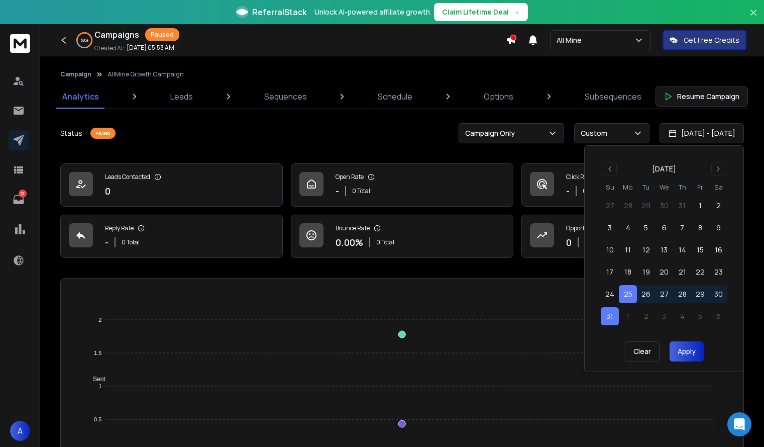
click at [695, 355] on button "Apply" at bounding box center [687, 351] width 34 height 20
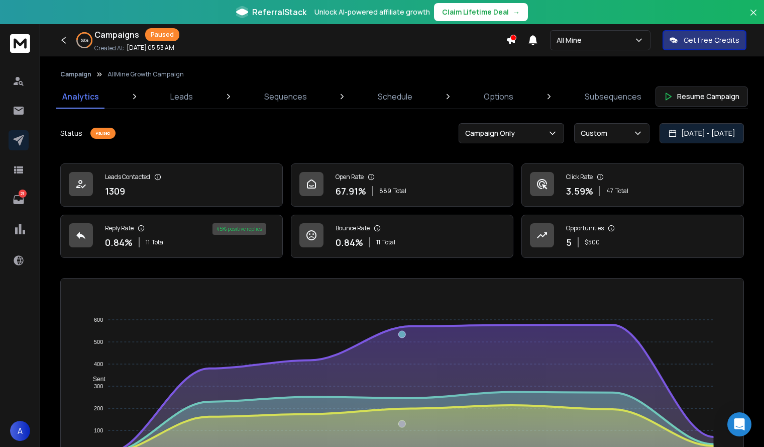
click at [670, 141] on button "[DATE] - [DATE]" at bounding box center [702, 133] width 84 height 20
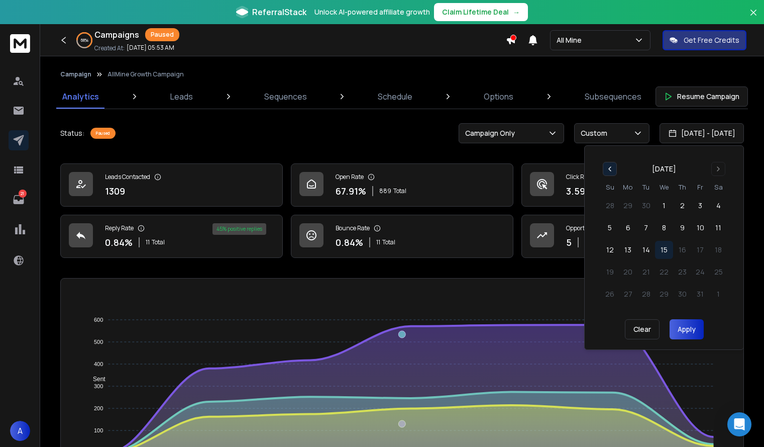
click at [604, 166] on button "Go to previous month" at bounding box center [610, 169] width 14 height 14
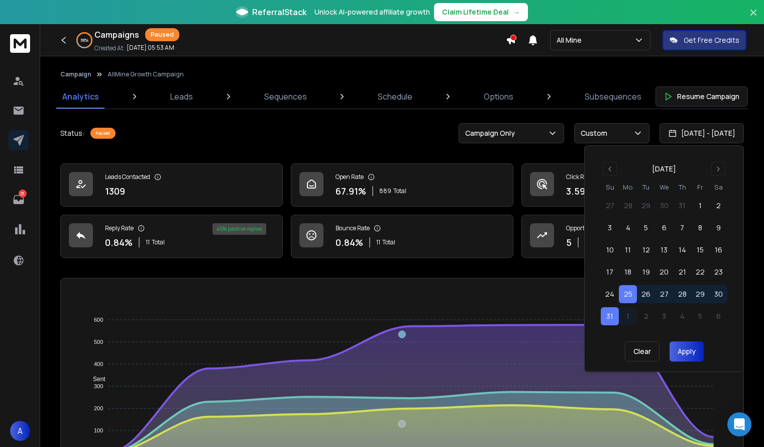
click at [625, 319] on button "1" at bounding box center [628, 316] width 18 height 18
click at [630, 318] on button "1" at bounding box center [628, 316] width 18 height 18
click at [720, 170] on icon "Go to next month" at bounding box center [718, 169] width 8 height 8
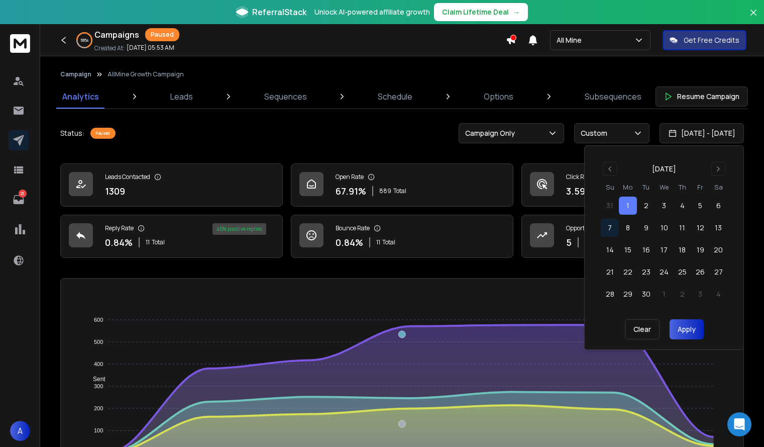
click at [608, 233] on button "7" at bounding box center [610, 228] width 18 height 18
click at [688, 328] on button "Apply" at bounding box center [687, 329] width 34 height 20
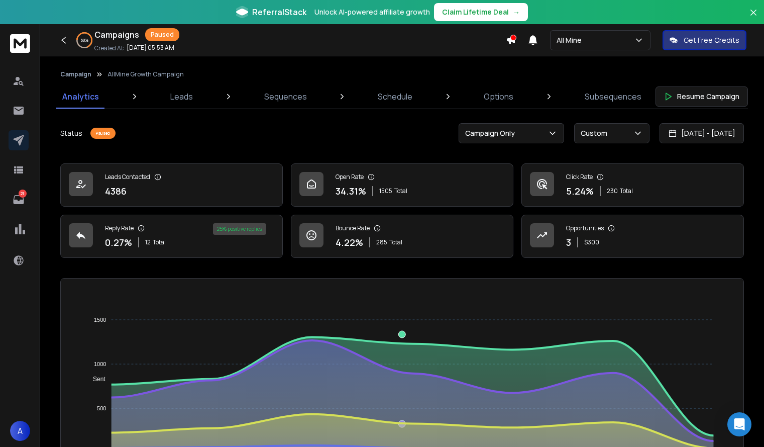
click at [648, 145] on div "Status: Paused Resume Campaign Campaign Only Custom 01 Sep 2025 - 07 Sep 2025 L…" at bounding box center [402, 453] width 684 height 661
click at [660, 134] on button "01 Sep 2025 - 07 Sep 2025" at bounding box center [702, 133] width 84 height 20
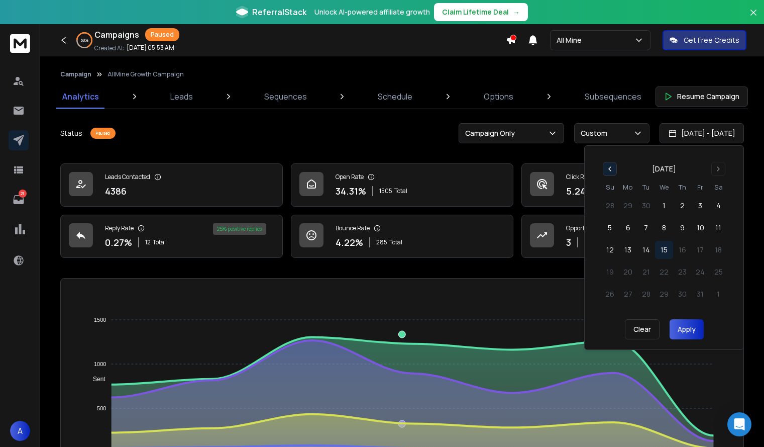
click at [612, 167] on icon "Go to previous month" at bounding box center [610, 169] width 8 height 8
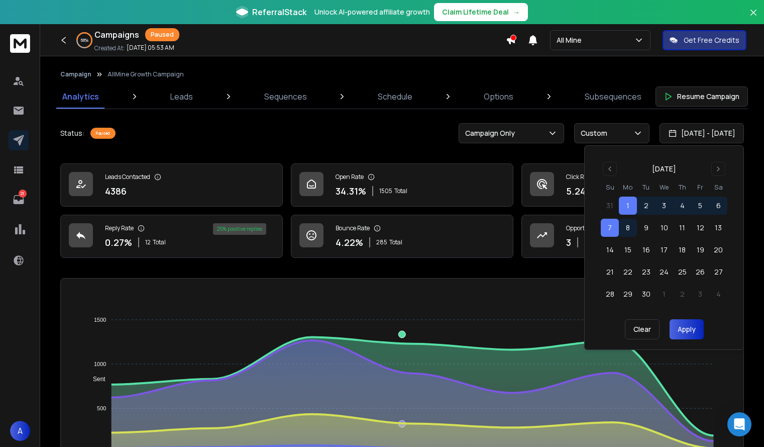
click at [630, 227] on button "8" at bounding box center [628, 228] width 18 height 18
click at [609, 248] on button "14" at bounding box center [610, 250] width 18 height 18
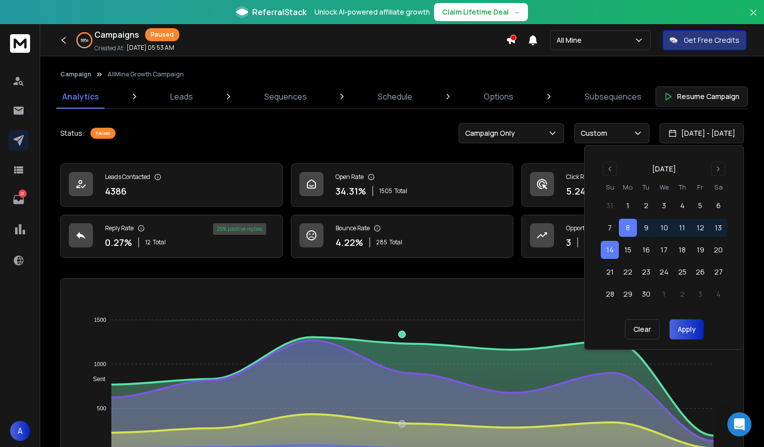
click at [685, 328] on button "Apply" at bounding box center [687, 329] width 34 height 20
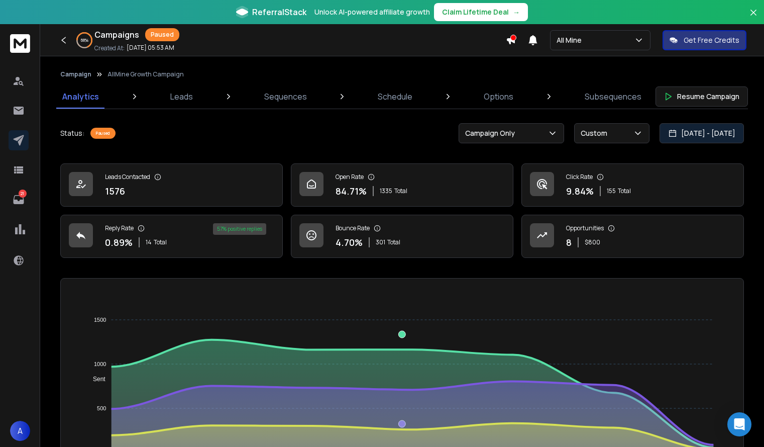
click at [675, 132] on button "[DATE] - [DATE]" at bounding box center [702, 133] width 84 height 20
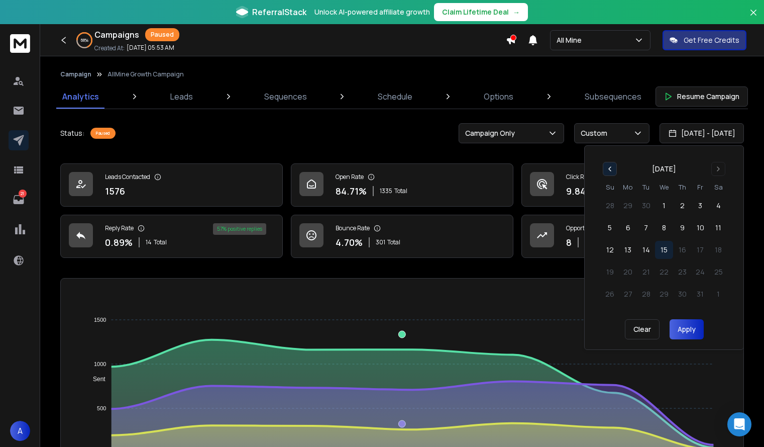
click at [608, 167] on icon "Go to previous month" at bounding box center [610, 169] width 8 height 8
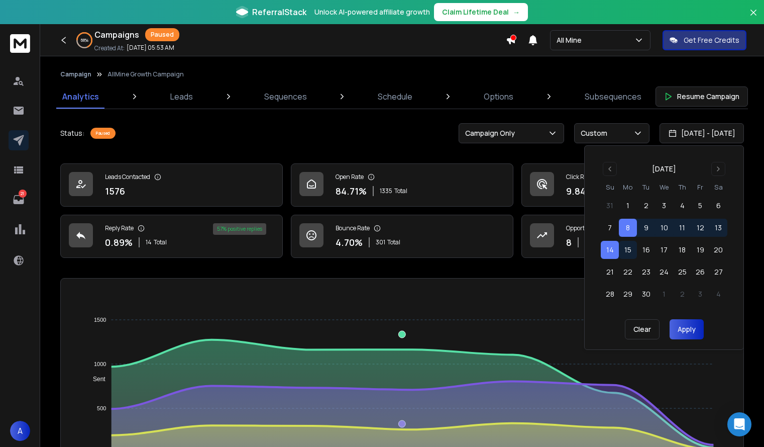
click at [632, 247] on button "15" at bounding box center [628, 250] width 18 height 18
click at [608, 272] on button "21" at bounding box center [610, 272] width 18 height 18
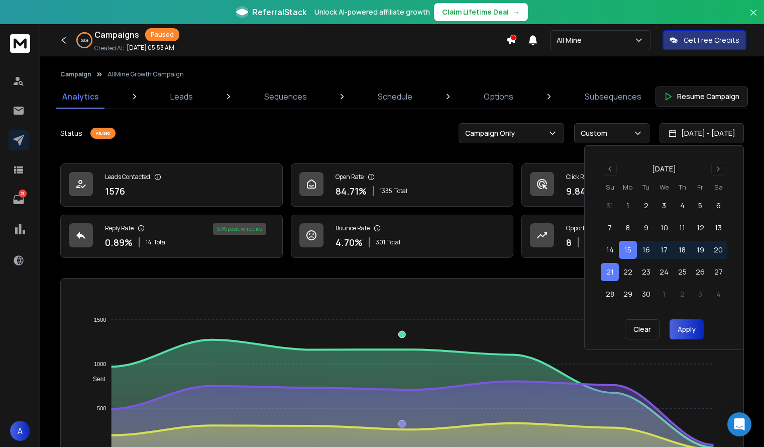
click at [693, 320] on button "Apply" at bounding box center [687, 329] width 34 height 20
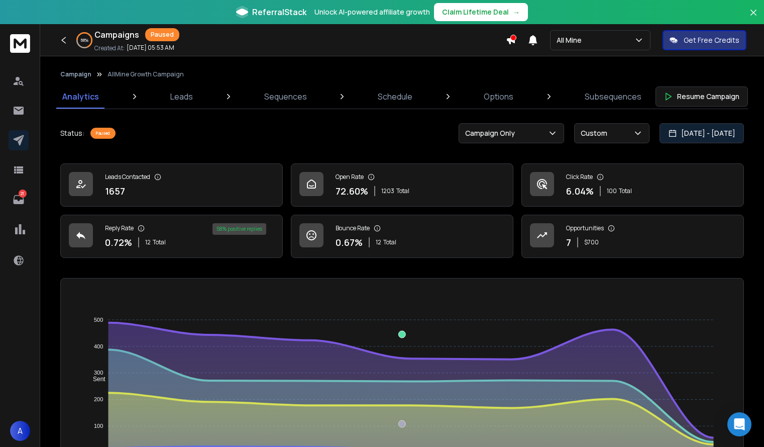
click at [688, 132] on button "15 Sep 2025 - 21 Sep 2025" at bounding box center [702, 133] width 84 height 20
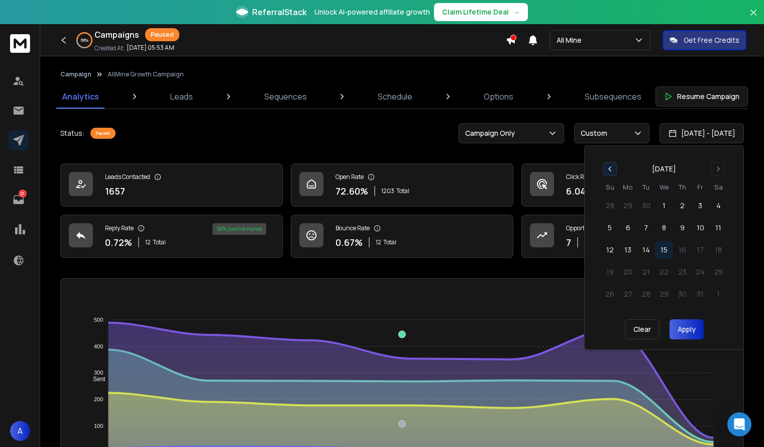
click at [614, 169] on button "Go to previous month" at bounding box center [610, 169] width 14 height 14
click at [631, 269] on button "22" at bounding box center [628, 272] width 18 height 18
click at [605, 297] on button "28" at bounding box center [610, 294] width 18 height 18
click at [696, 330] on button "Apply" at bounding box center [687, 329] width 34 height 20
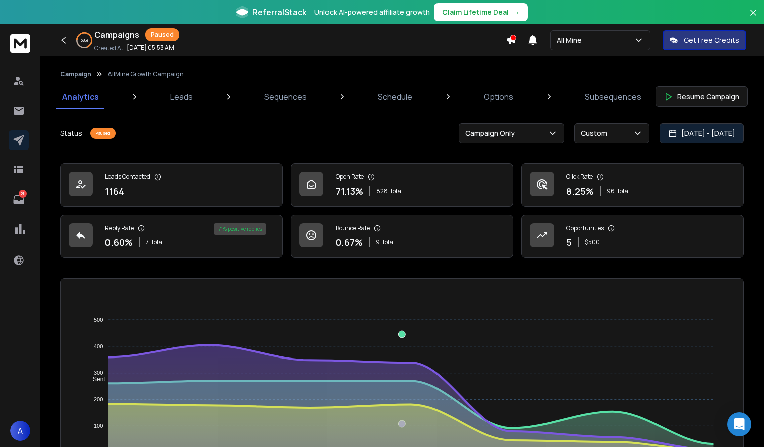
click at [660, 135] on button "22 Sep 2025 - 28 Sep 2025" at bounding box center [702, 133] width 84 height 20
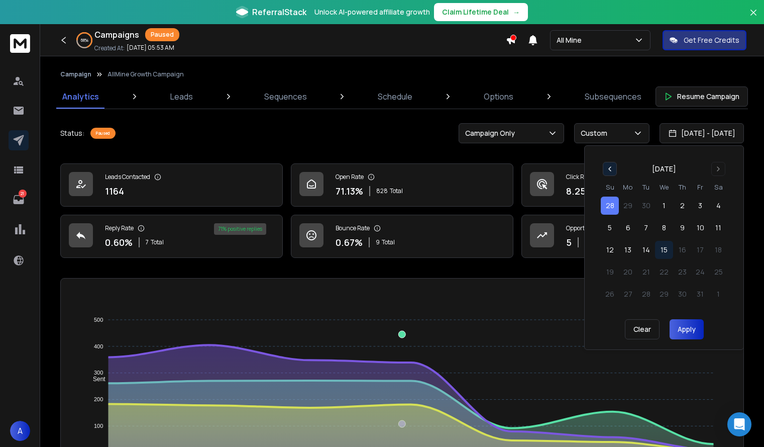
click at [613, 170] on icon "Go to previous month" at bounding box center [610, 169] width 8 height 8
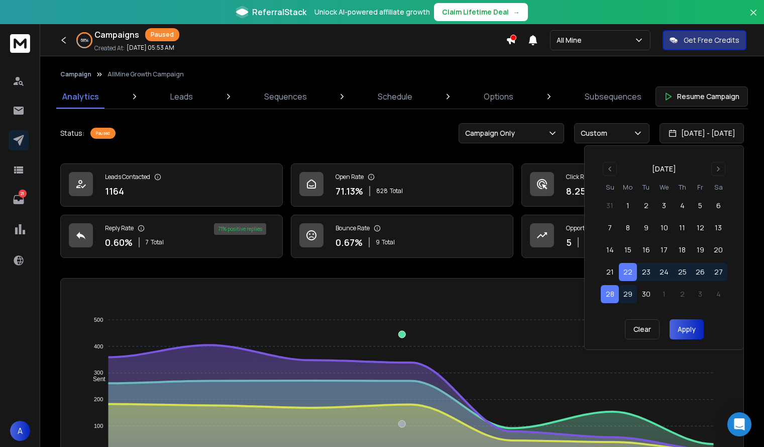
click at [628, 294] on button "29" at bounding box center [628, 294] width 18 height 18
click at [719, 167] on icon "Go to next month" at bounding box center [718, 169] width 8 height 8
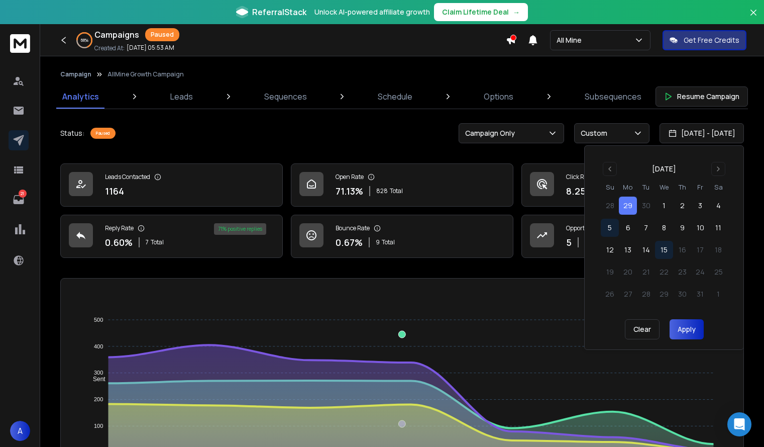
click at [611, 223] on button "5" at bounding box center [610, 228] width 18 height 18
click at [688, 328] on button "Apply" at bounding box center [687, 329] width 34 height 20
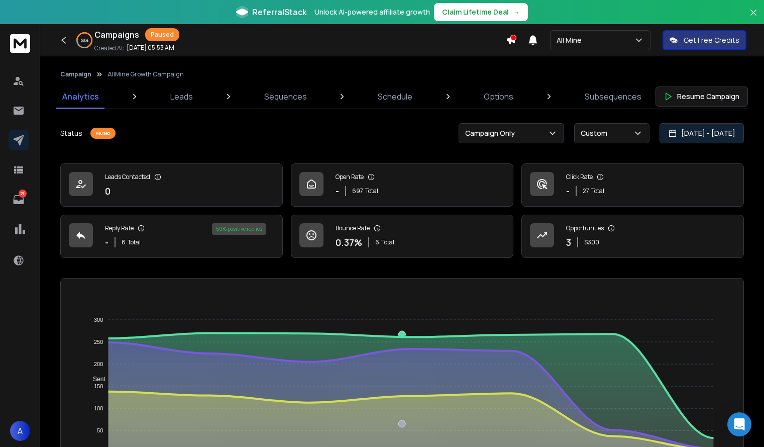
click at [682, 133] on button "29 Sep 2025 - 05 Oct 2025" at bounding box center [702, 133] width 84 height 20
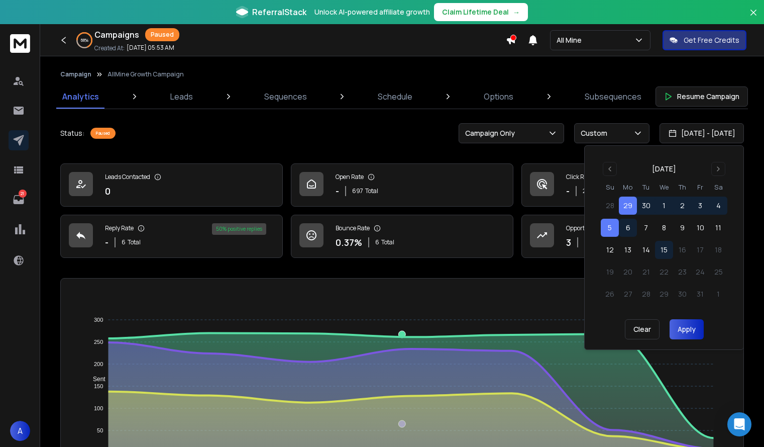
click at [625, 229] on button "6" at bounding box center [628, 228] width 18 height 18
click at [606, 250] on button "12" at bounding box center [610, 250] width 18 height 18
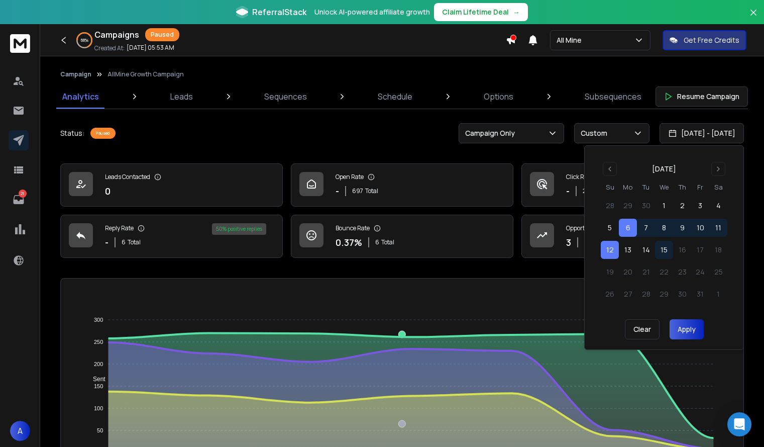
click at [689, 330] on button "Apply" at bounding box center [687, 329] width 34 height 20
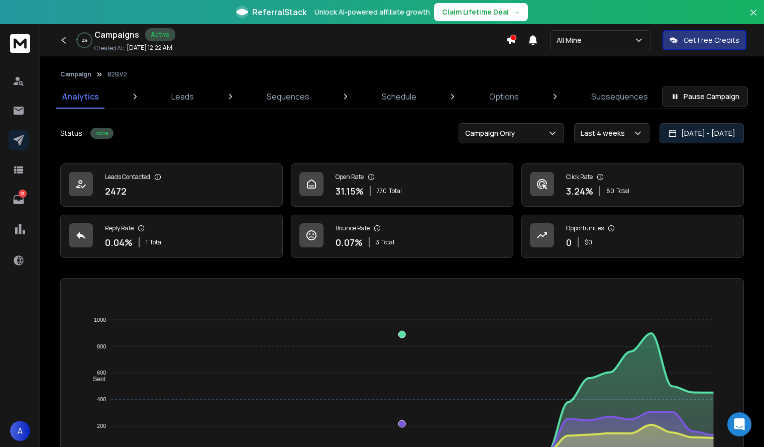
click at [672, 129] on button "[DATE] - [DATE]" at bounding box center [702, 133] width 84 height 20
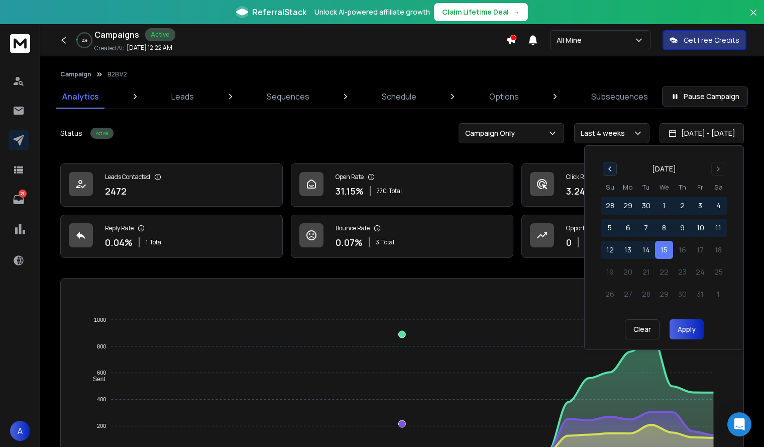
click at [607, 175] on button "Go to previous month" at bounding box center [610, 169] width 14 height 14
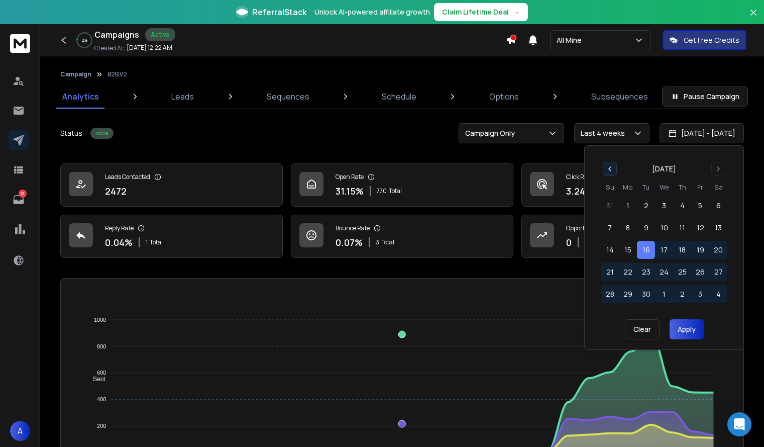
click at [607, 175] on button "Go to previous month" at bounding box center [610, 169] width 14 height 14
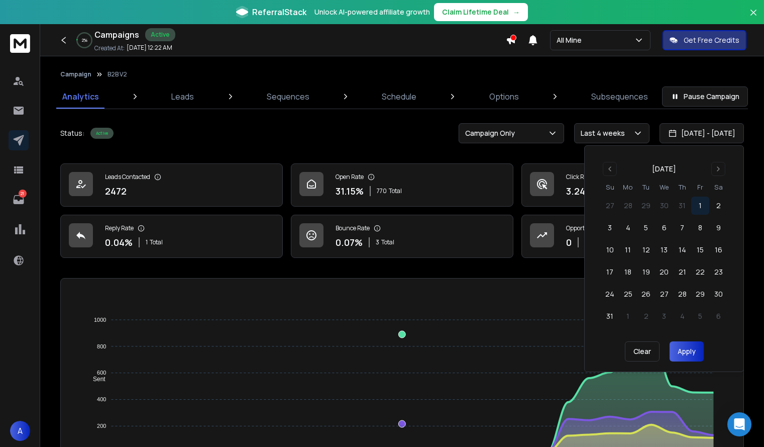
click at [702, 206] on button "1" at bounding box center [700, 205] width 18 height 18
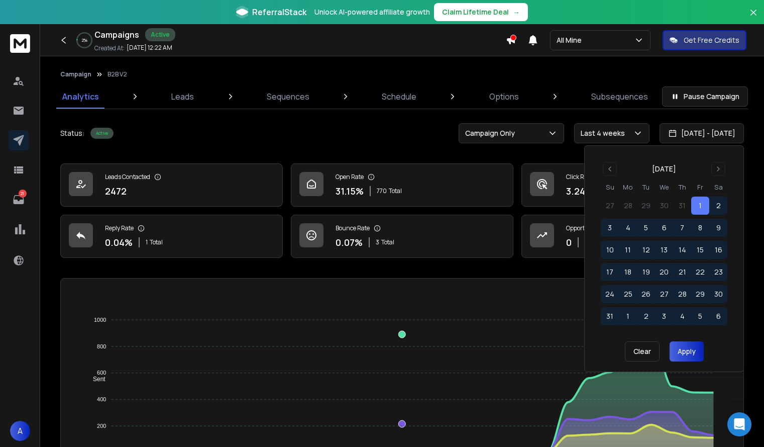
click at [689, 351] on button "Apply" at bounding box center [687, 351] width 34 height 20
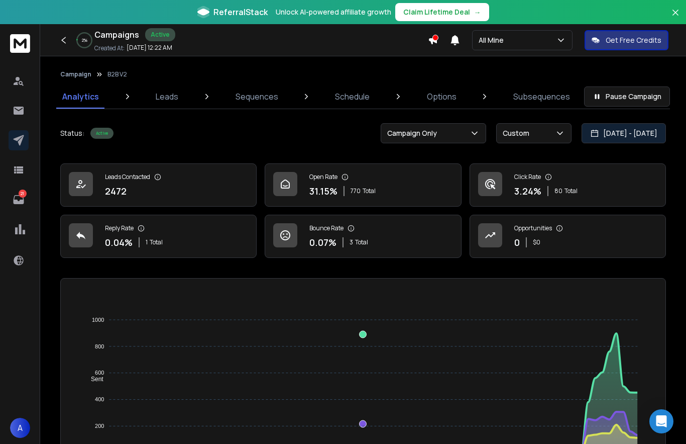
click at [591, 130] on button "01 Aug 2025 - 15 Oct 2025" at bounding box center [624, 133] width 84 height 20
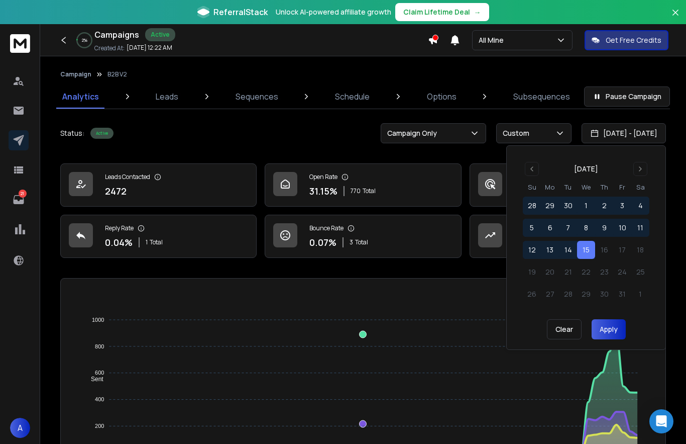
click at [547, 207] on button "29" at bounding box center [550, 205] width 18 height 18
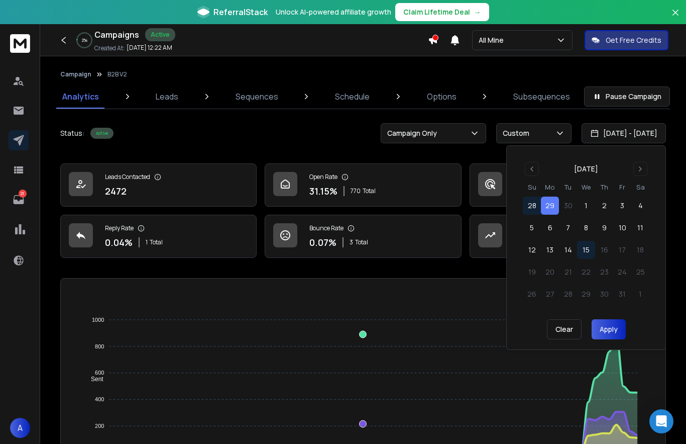
click at [550, 206] on button "29" at bounding box center [550, 205] width 18 height 18
click at [531, 225] on button "5" at bounding box center [532, 228] width 18 height 18
click at [609, 327] on button "Apply" at bounding box center [609, 329] width 34 height 20
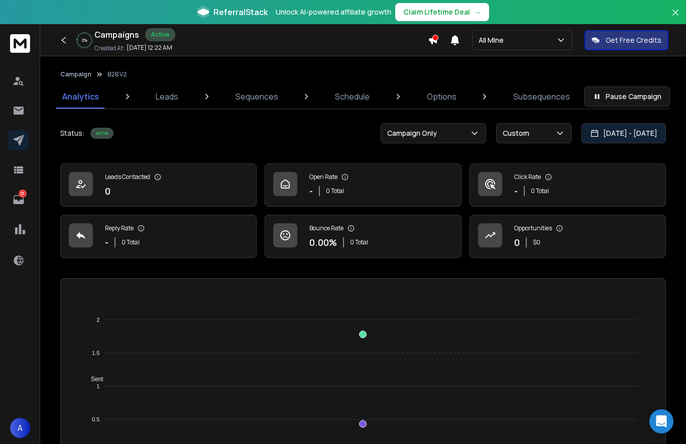
click at [608, 131] on button "29 Sep 2025 - 05 Oct 2025" at bounding box center [624, 133] width 84 height 20
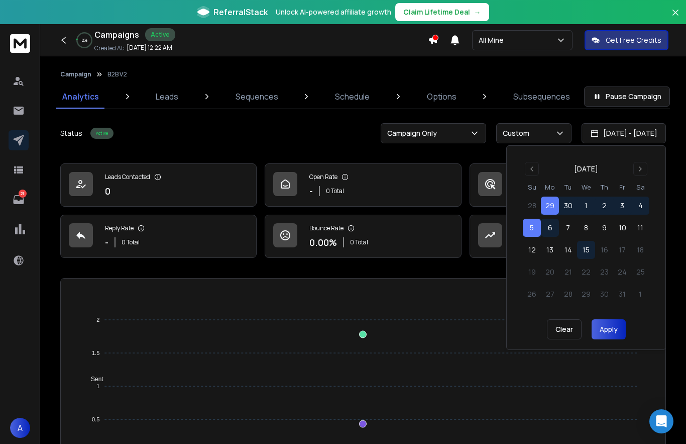
click at [552, 225] on button "6" at bounding box center [550, 228] width 18 height 18
click at [531, 247] on button "12" at bounding box center [532, 250] width 18 height 18
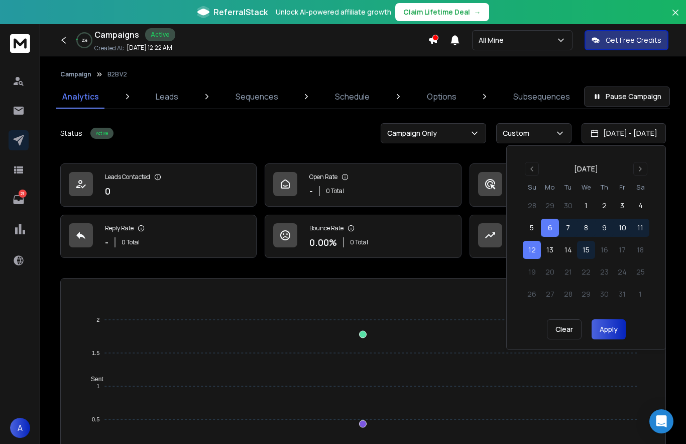
click at [605, 325] on button "Apply" at bounding box center [609, 329] width 34 height 20
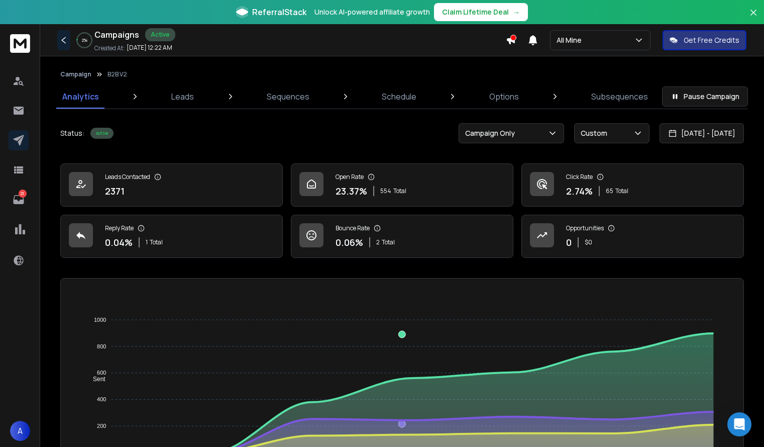
click at [62, 38] on icon at bounding box center [63, 40] width 9 height 9
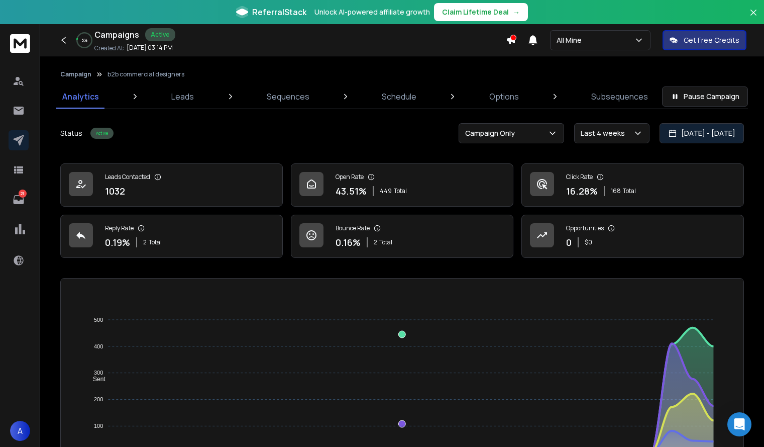
click at [673, 131] on button "[DATE] - [DATE]" at bounding box center [702, 133] width 84 height 20
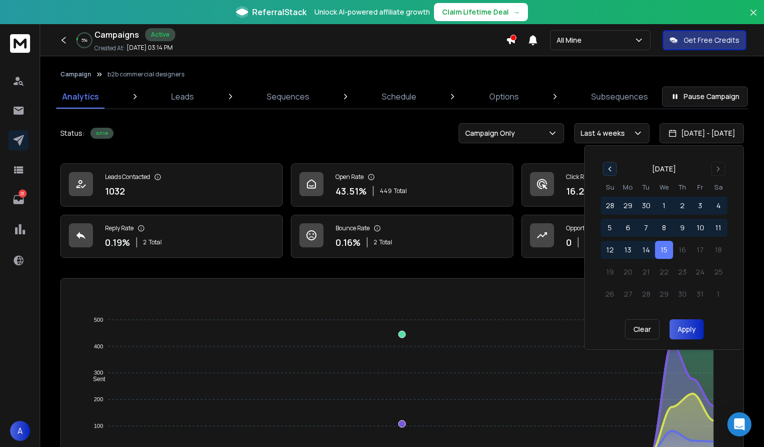
click at [610, 168] on icon "Go to previous month" at bounding box center [610, 169] width 8 height 8
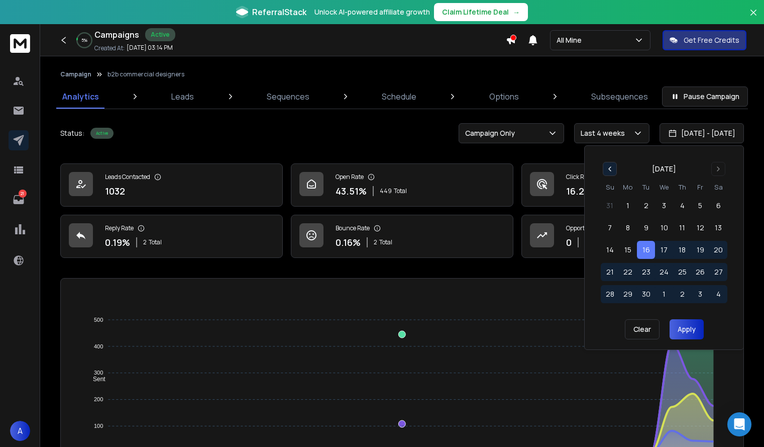
click at [610, 168] on icon "Go to previous month" at bounding box center [610, 169] width 8 height 8
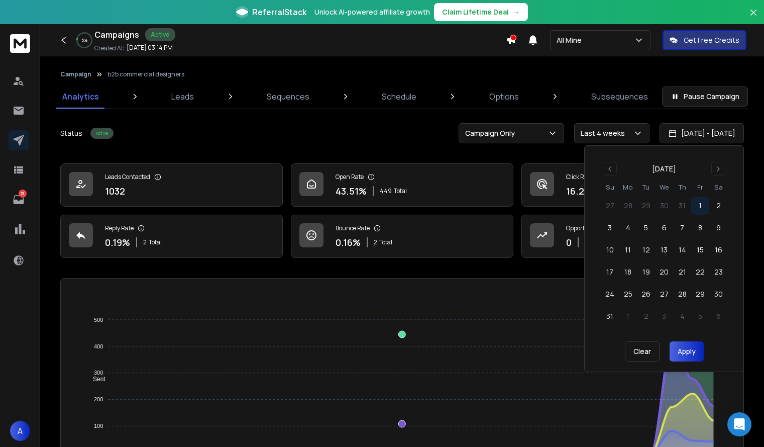
click at [700, 208] on button "1" at bounding box center [700, 205] width 18 height 18
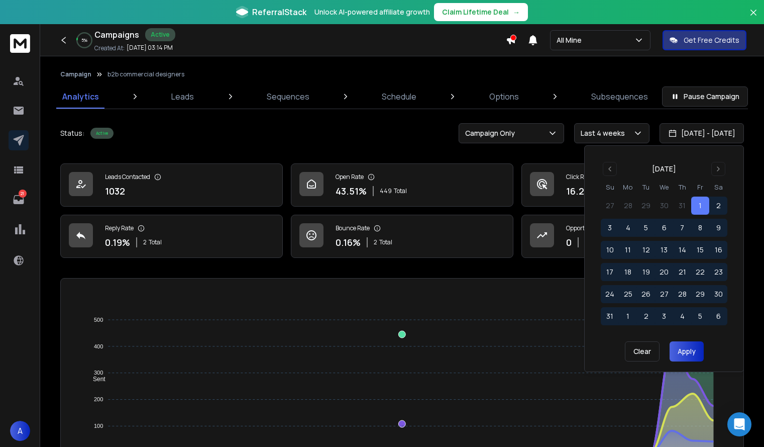
click at [692, 354] on button "Apply" at bounding box center [687, 351] width 34 height 20
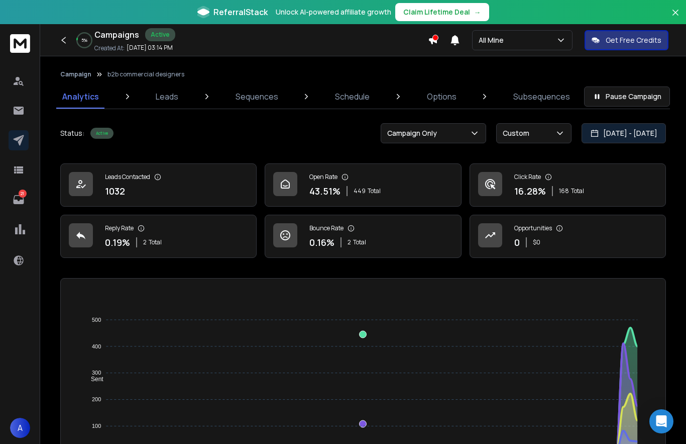
click at [603, 128] on button "01 Aug 2025 - 15 Oct 2025" at bounding box center [624, 133] width 84 height 20
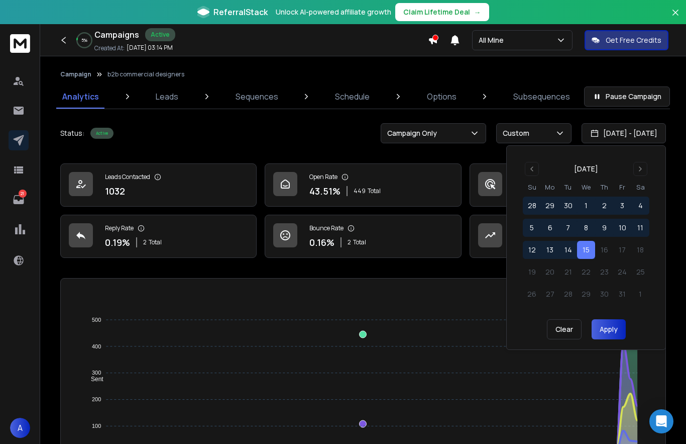
click at [554, 207] on button "29" at bounding box center [550, 205] width 18 height 18
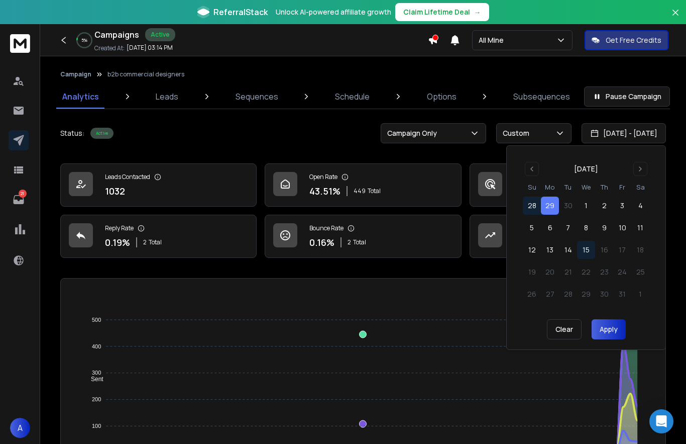
click at [554, 207] on button "29" at bounding box center [550, 205] width 18 height 18
click at [532, 221] on button "5" at bounding box center [532, 228] width 18 height 18
click at [600, 325] on button "Apply" at bounding box center [609, 329] width 34 height 20
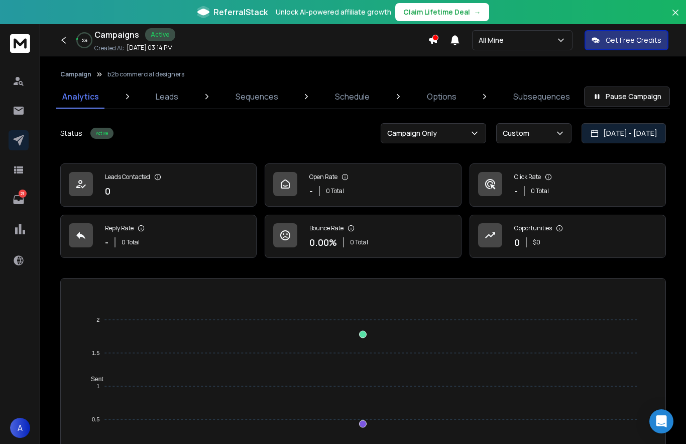
click at [617, 131] on button "29 Sep 2025 - 05 Oct 2025" at bounding box center [624, 133] width 84 height 20
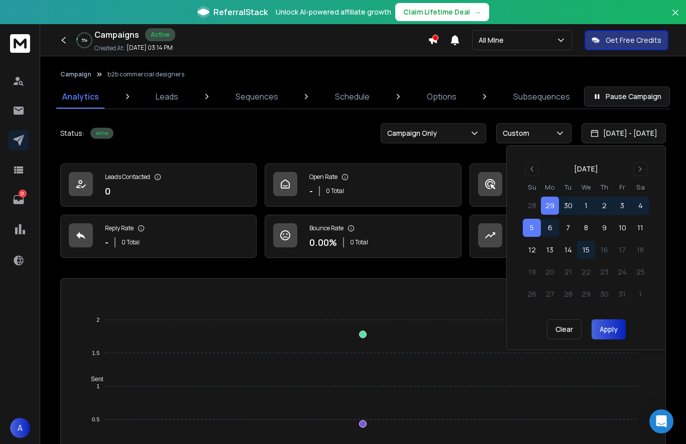
click at [549, 232] on button "6" at bounding box center [550, 228] width 18 height 18
click at [551, 226] on button "6" at bounding box center [550, 228] width 18 height 18
click at [531, 248] on button "12" at bounding box center [532, 250] width 18 height 18
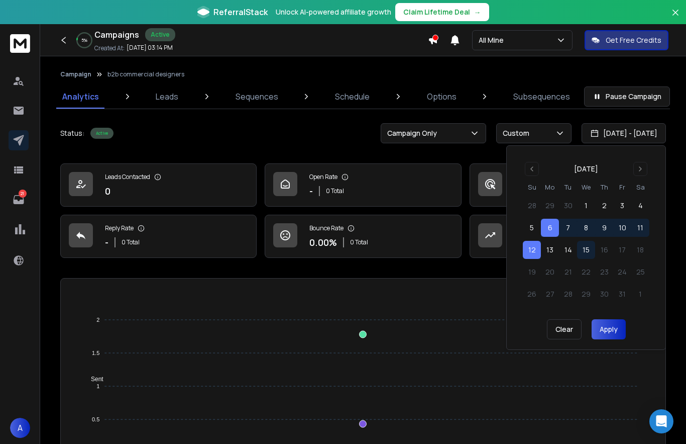
click at [614, 330] on button "Apply" at bounding box center [609, 329] width 34 height 20
